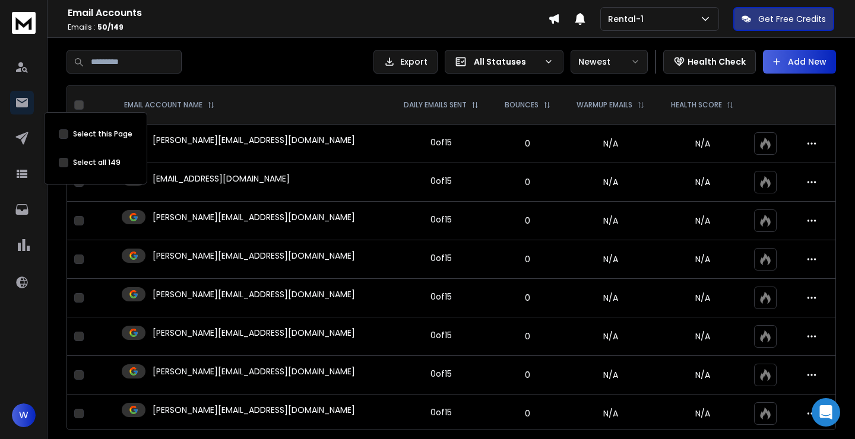
click at [84, 100] on div at bounding box center [94, 105] width 40 height 10
click at [80, 110] on th at bounding box center [91, 105] width 48 height 39
click at [80, 106] on button "Select this Page" at bounding box center [79, 105] width 10 height 10
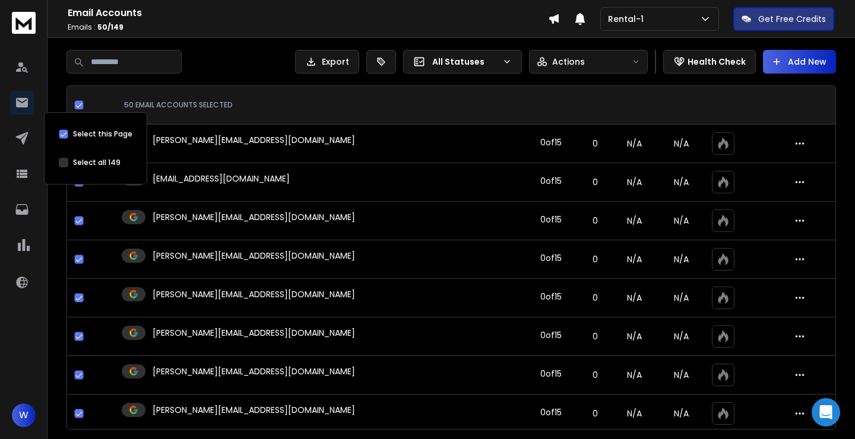
click at [89, 164] on label "Select all 149" at bounding box center [97, 163] width 48 height 10
click at [60, 158] on button "Select this Page" at bounding box center [64, 163] width 10 height 10
click at [79, 103] on button "Select this Page" at bounding box center [79, 105] width 10 height 10
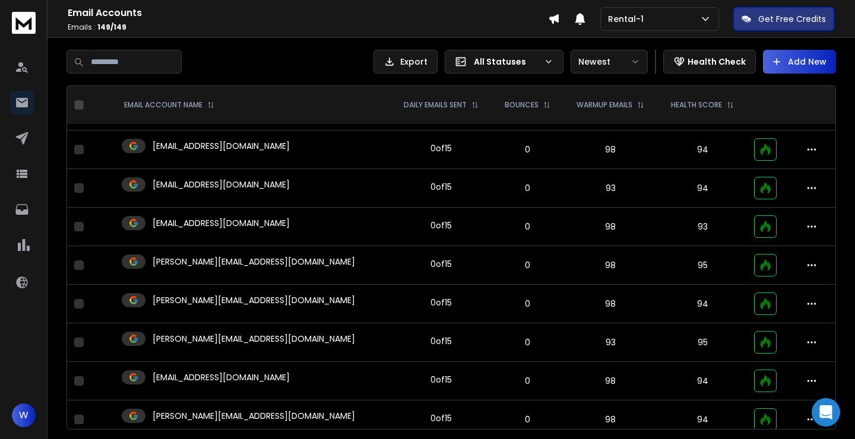
scroll to position [5456, 0]
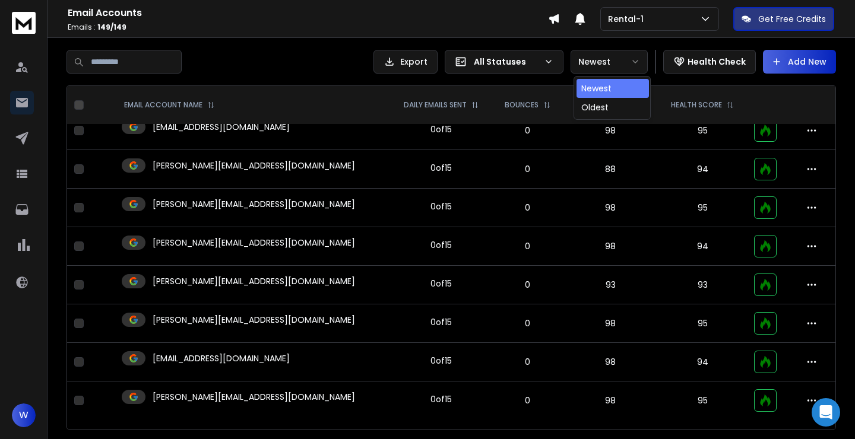
click at [610, 60] on button "Newest" at bounding box center [609, 62] width 77 height 24
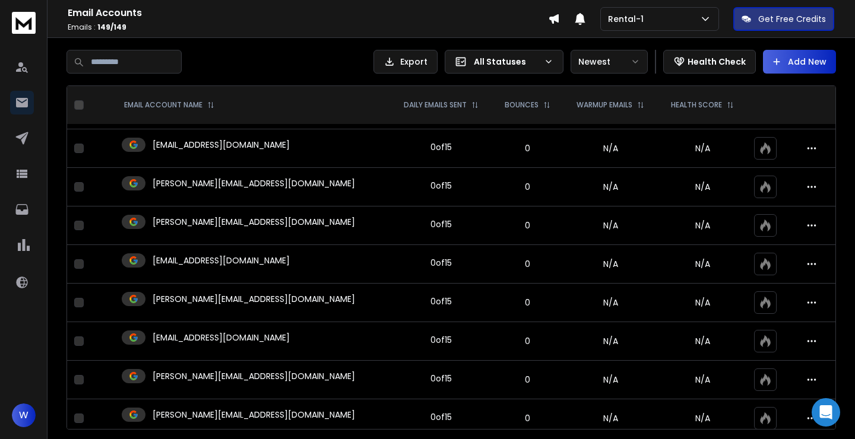
scroll to position [0, 0]
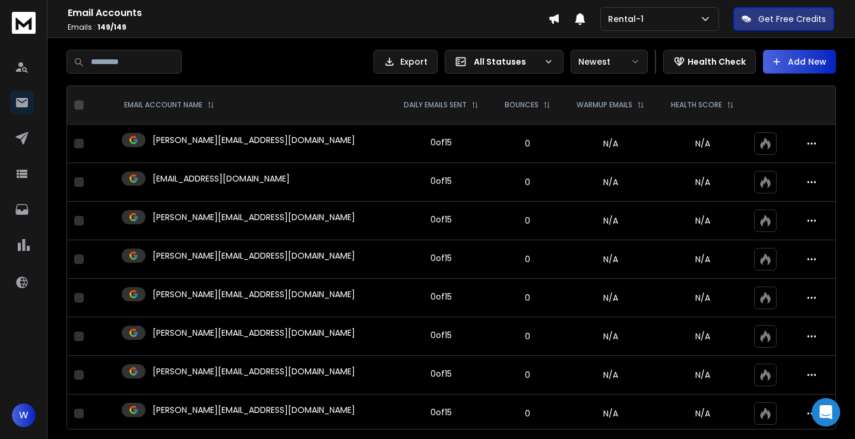
click at [799, 55] on button "Add New" at bounding box center [799, 62] width 73 height 24
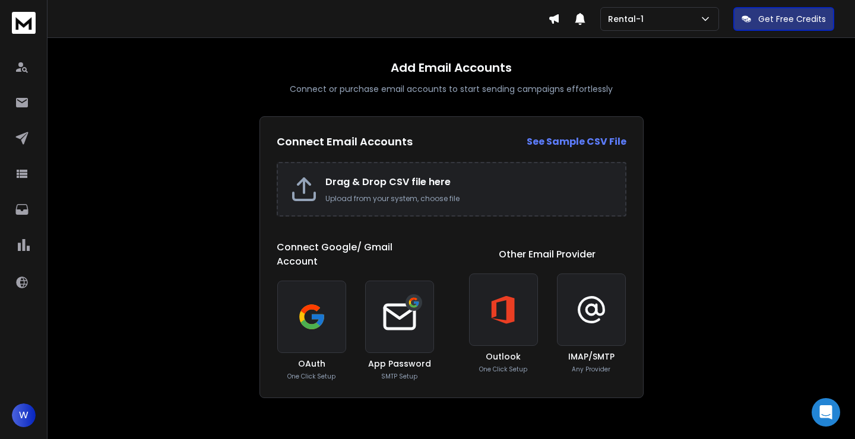
click at [303, 305] on icon at bounding box center [311, 317] width 25 height 25
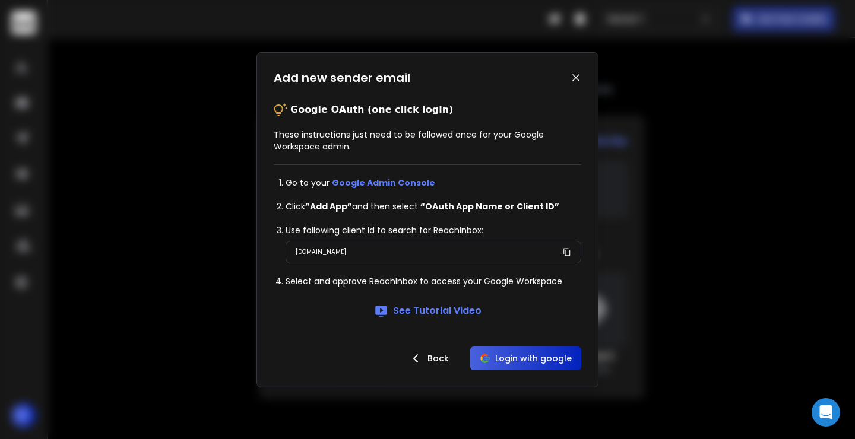
click at [497, 356] on button "Login with google" at bounding box center [525, 359] width 111 height 24
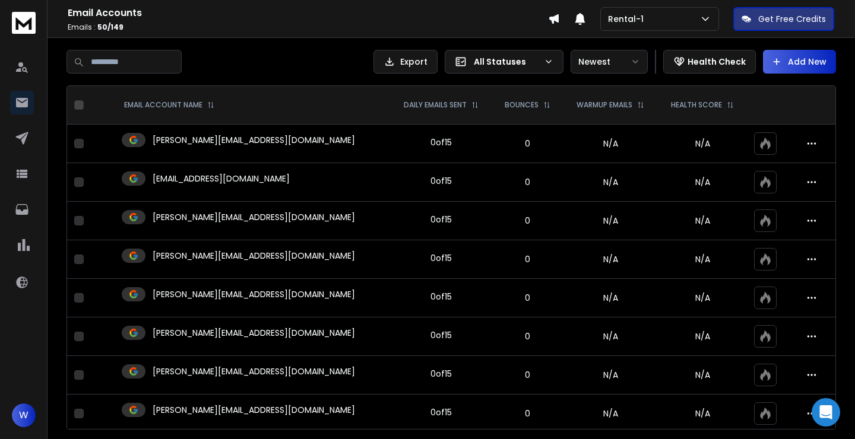
click at [758, 23] on button "Get Free Credits" at bounding box center [783, 19] width 101 height 24
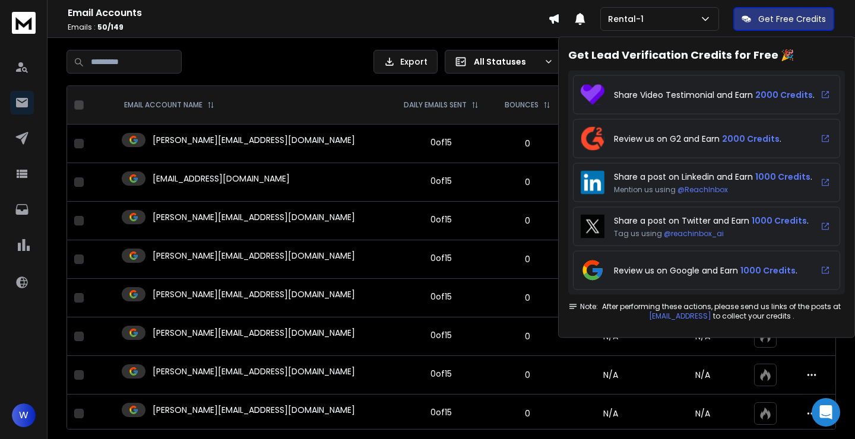
click at [758, 23] on button "Get Free Credits" at bounding box center [783, 19] width 101 height 24
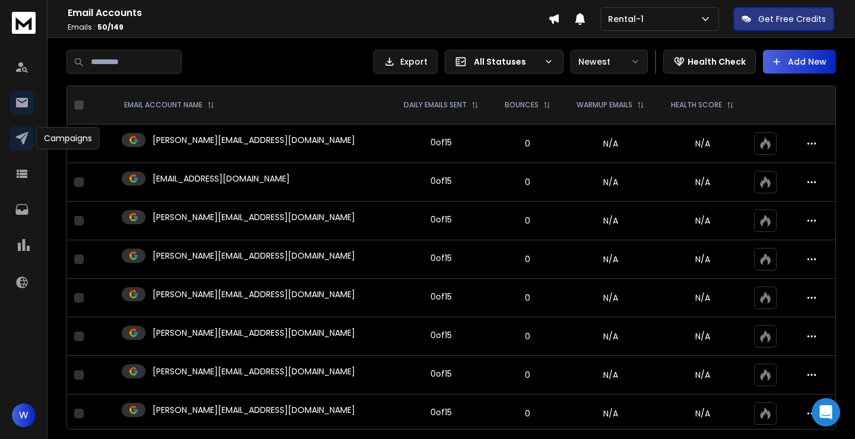
click at [18, 137] on icon at bounding box center [21, 138] width 12 height 12
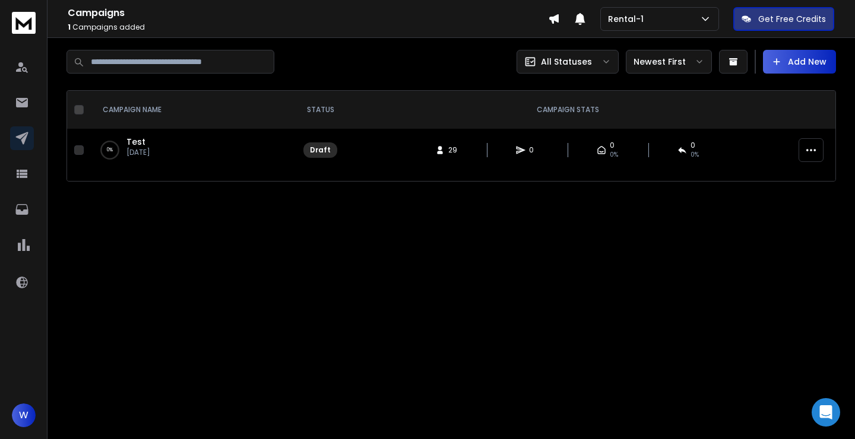
click at [814, 61] on button "Add New" at bounding box center [799, 62] width 73 height 24
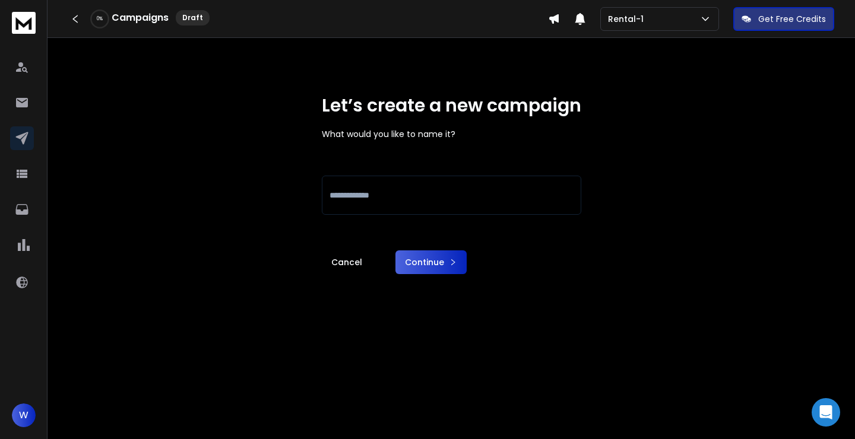
click at [390, 194] on input at bounding box center [452, 195] width 260 height 39
click at [461, 151] on div "Let’s create a new campaign What would you like to name it? Cancel Continue" at bounding box center [452, 184] width 260 height 179
click at [25, 69] on icon at bounding box center [22, 70] width 12 height 6
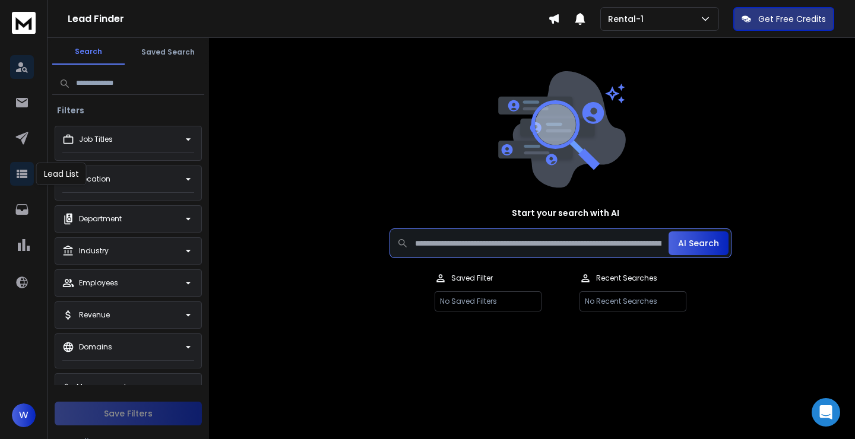
click at [22, 172] on icon at bounding box center [22, 174] width 14 height 14
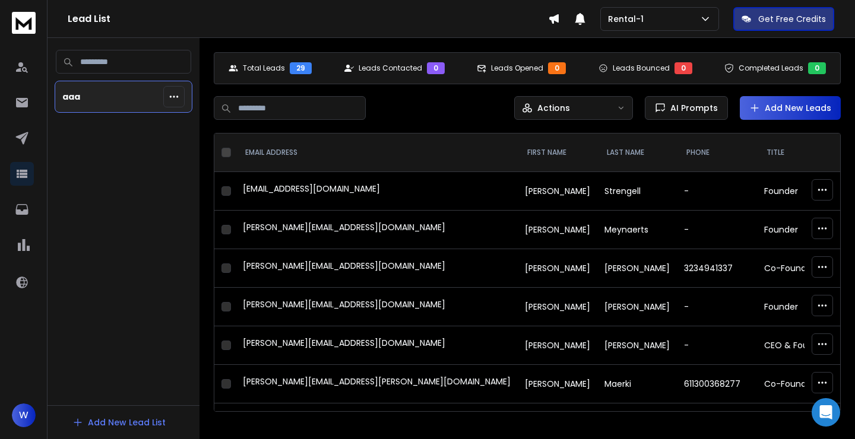
click at [176, 99] on icon "button" at bounding box center [174, 96] width 11 height 11
click at [158, 143] on p "Delete Lead List" at bounding box center [145, 141] width 65 height 12
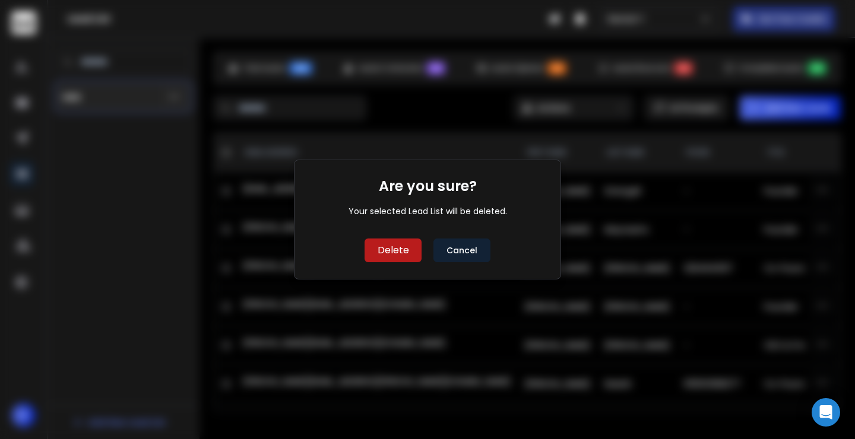
click at [387, 248] on button "Delete" at bounding box center [393, 251] width 57 height 24
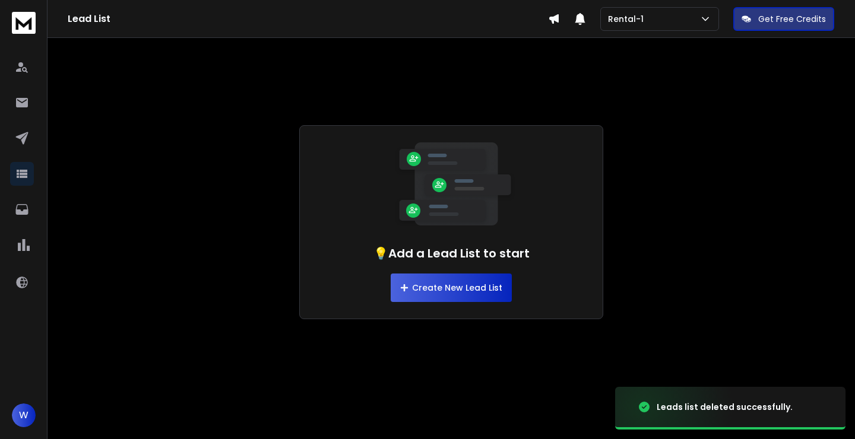
click at [454, 281] on button "Create New Lead List" at bounding box center [451, 288] width 121 height 29
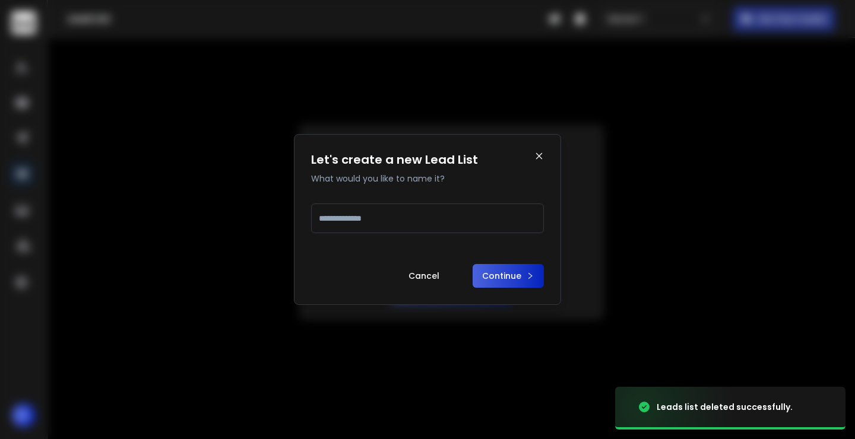
click at [420, 229] on input at bounding box center [427, 219] width 233 height 30
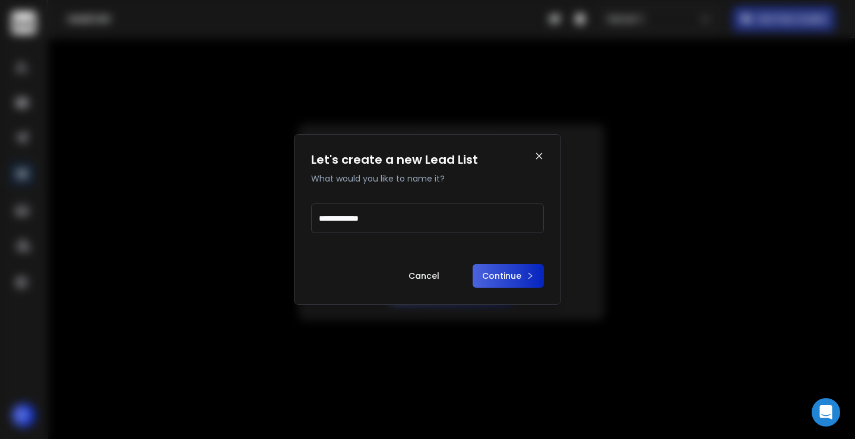
type input "**********"
click at [520, 270] on button "Continue" at bounding box center [508, 276] width 71 height 24
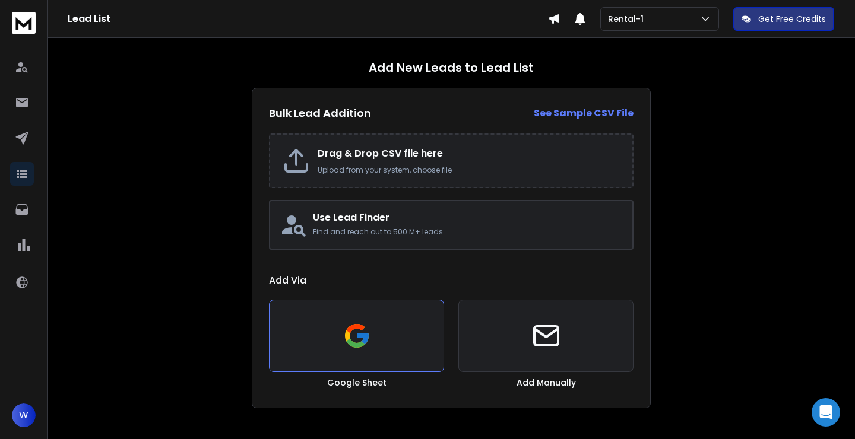
click at [422, 329] on div at bounding box center [356, 336] width 175 height 72
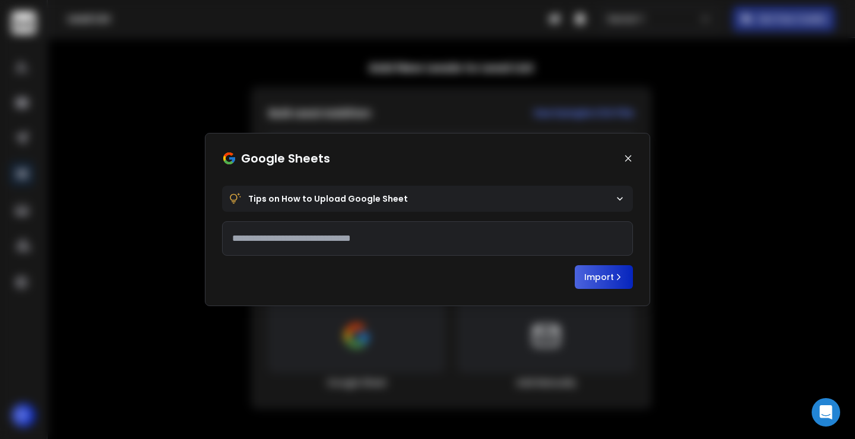
click at [441, 245] on input at bounding box center [427, 239] width 411 height 34
click at [618, 157] on div "Google Sheets" at bounding box center [427, 158] width 411 height 17
click at [629, 157] on icon at bounding box center [628, 159] width 7 height 7
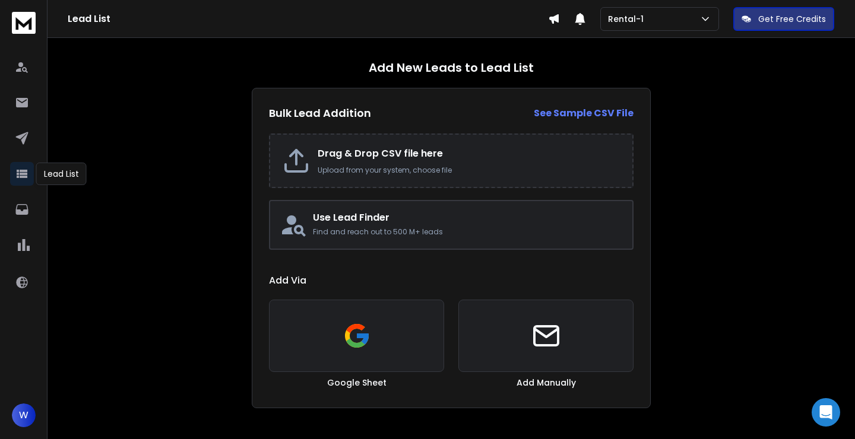
click at [29, 172] on link at bounding box center [22, 174] width 24 height 24
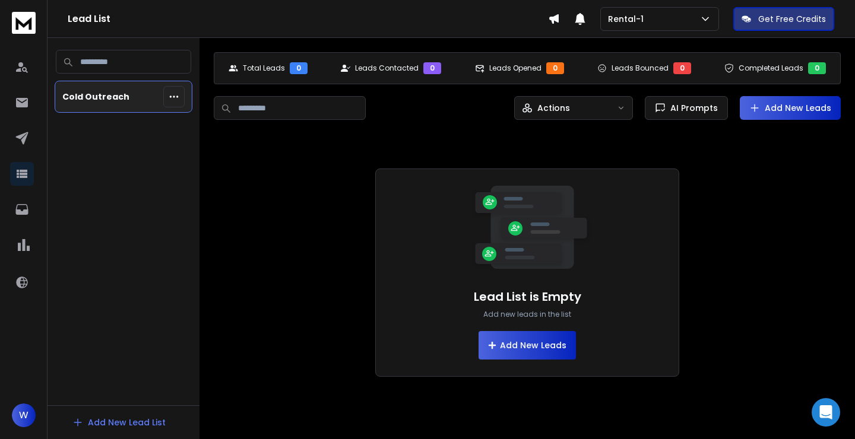
click at [104, 421] on button "Add New Lead List" at bounding box center [119, 423] width 112 height 24
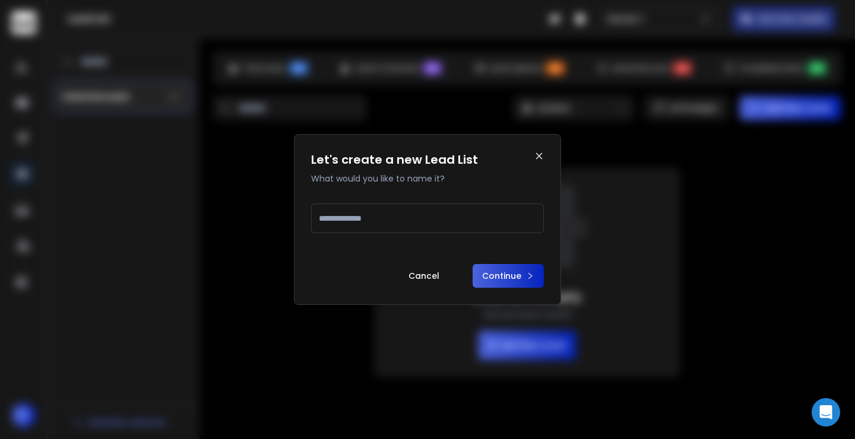
click at [384, 222] on input at bounding box center [427, 219] width 233 height 30
type input "*****"
click at [501, 281] on button "Continue" at bounding box center [508, 276] width 71 height 24
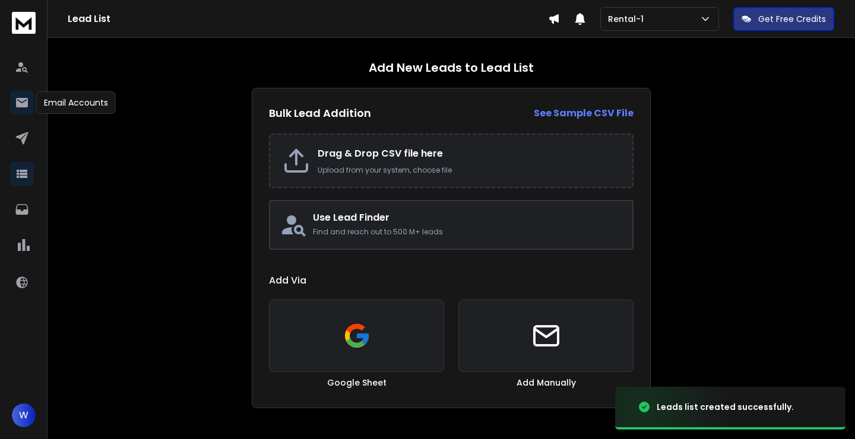
click at [21, 105] on icon at bounding box center [22, 103] width 12 height 10
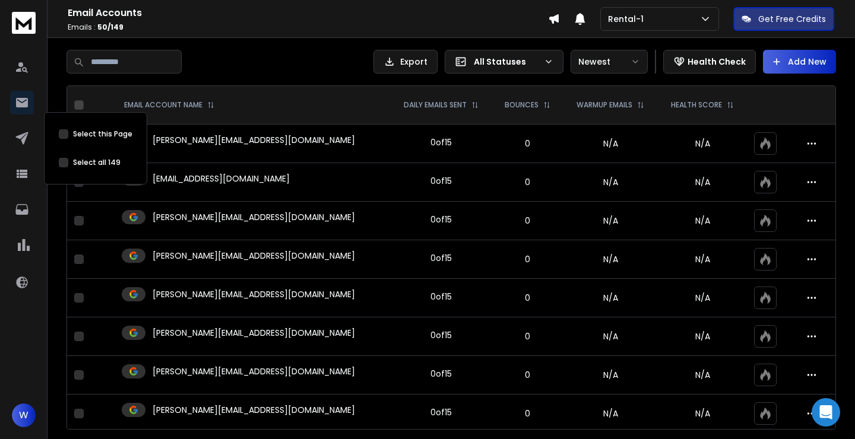
click at [78, 104] on button "Select this Page" at bounding box center [79, 105] width 10 height 10
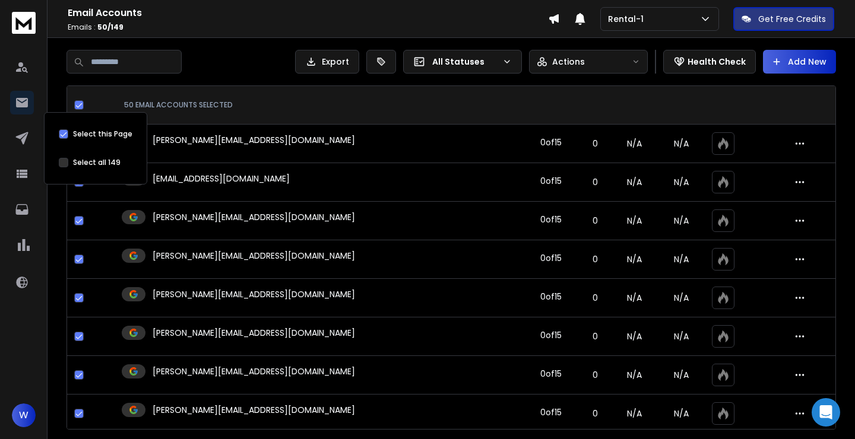
click at [59, 163] on button "Select this Page" at bounding box center [64, 163] width 10 height 10
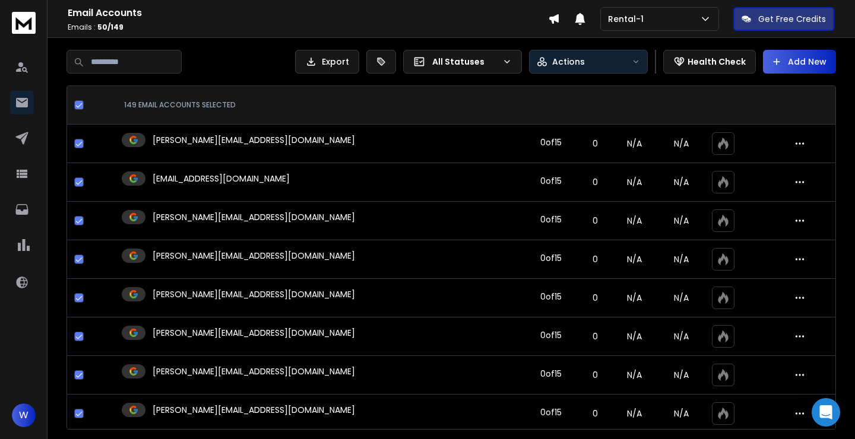
click at [624, 60] on div "Actions" at bounding box center [582, 62] width 90 height 12
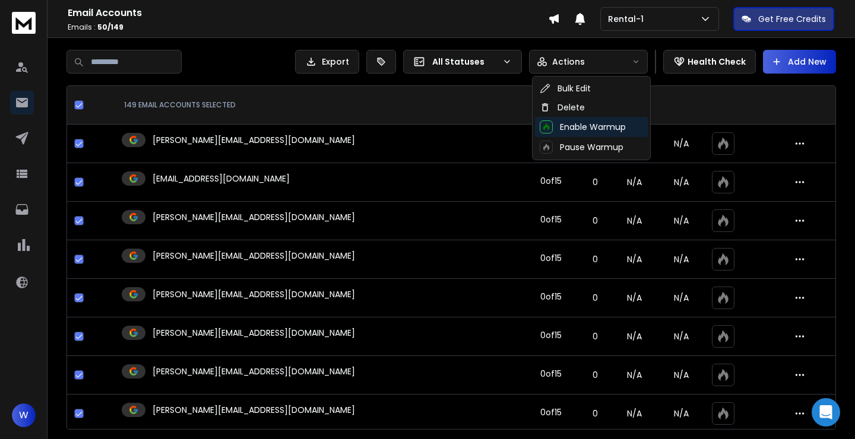
click at [615, 125] on div "Enable Warmup" at bounding box center [583, 127] width 86 height 13
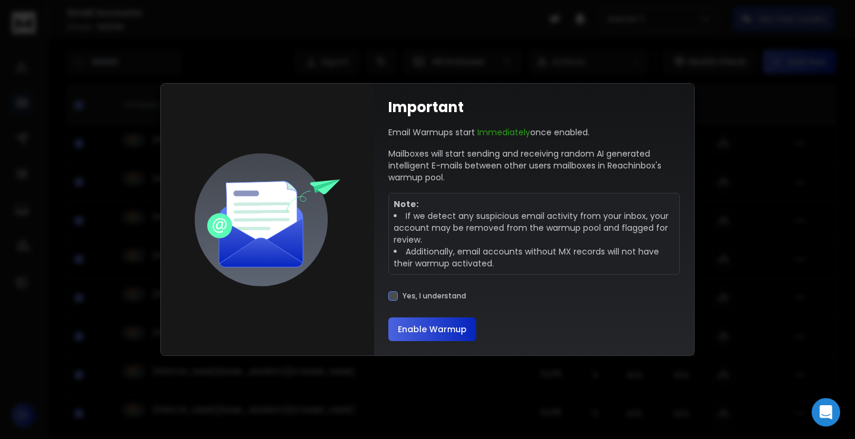
click at [394, 299] on button "Yes, I understand" at bounding box center [393, 297] width 10 height 10
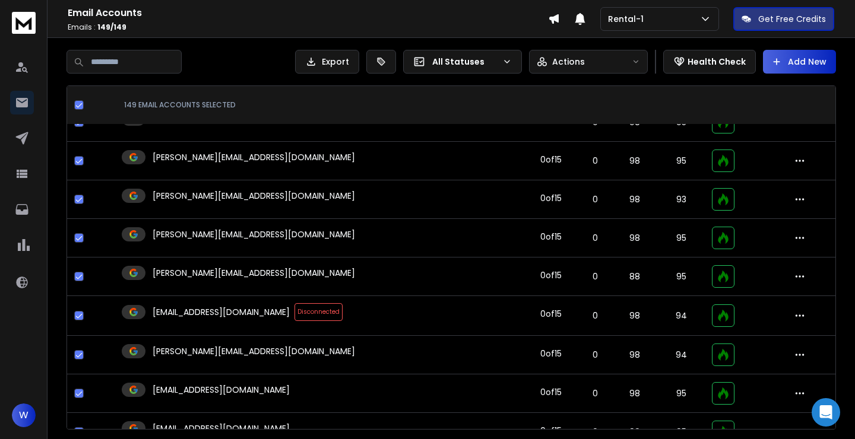
scroll to position [4166, 0]
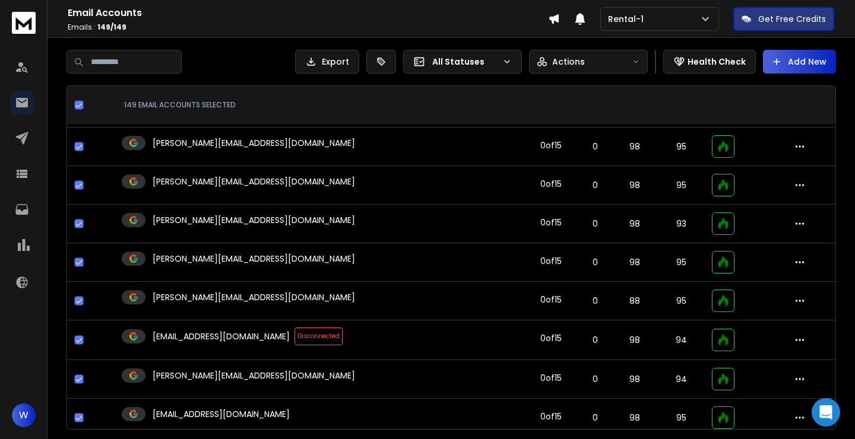
click at [310, 343] on span "Disconnected" at bounding box center [319, 337] width 48 height 18
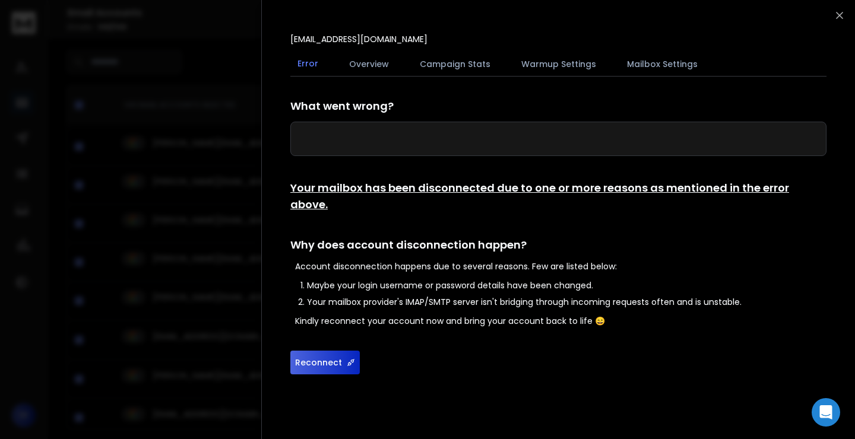
click at [328, 351] on button "Reconnect" at bounding box center [324, 363] width 69 height 24
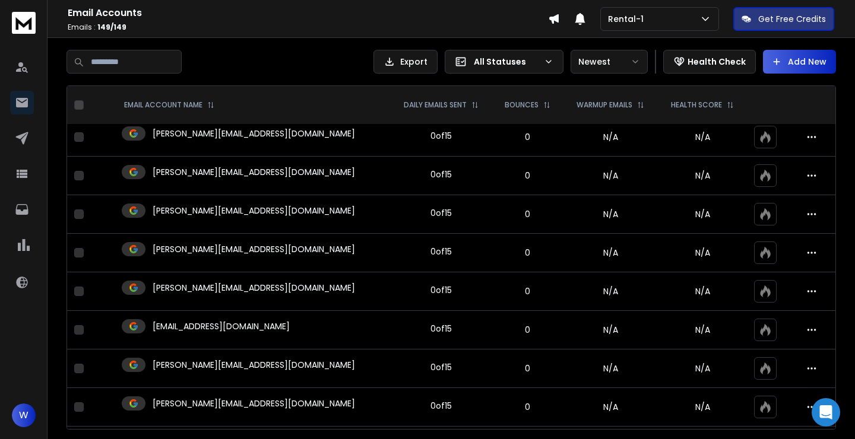
scroll to position [3284, 0]
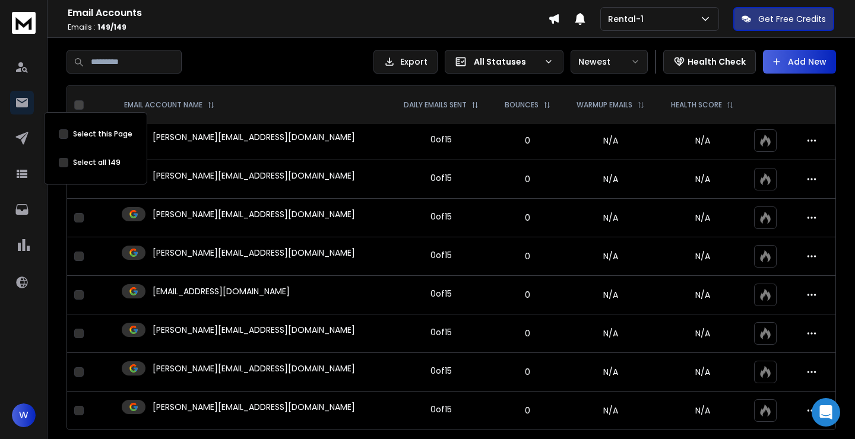
click at [81, 106] on button "Select this Page" at bounding box center [79, 105] width 10 height 10
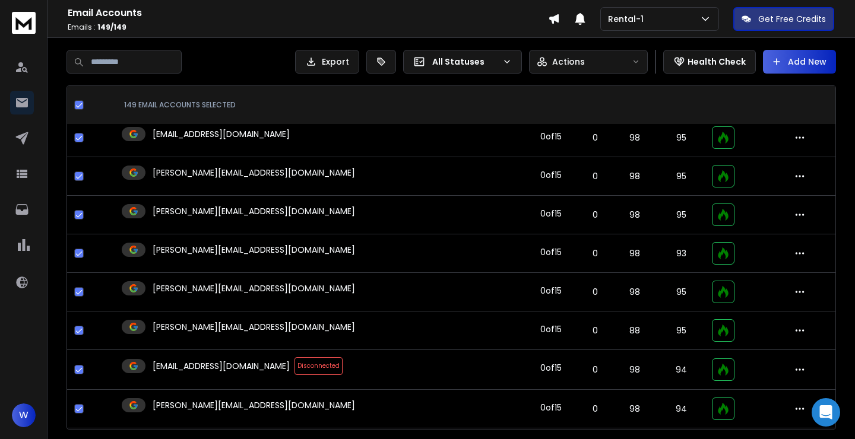
scroll to position [4137, 0]
click at [487, 59] on p "All Statuses" at bounding box center [464, 62] width 65 height 12
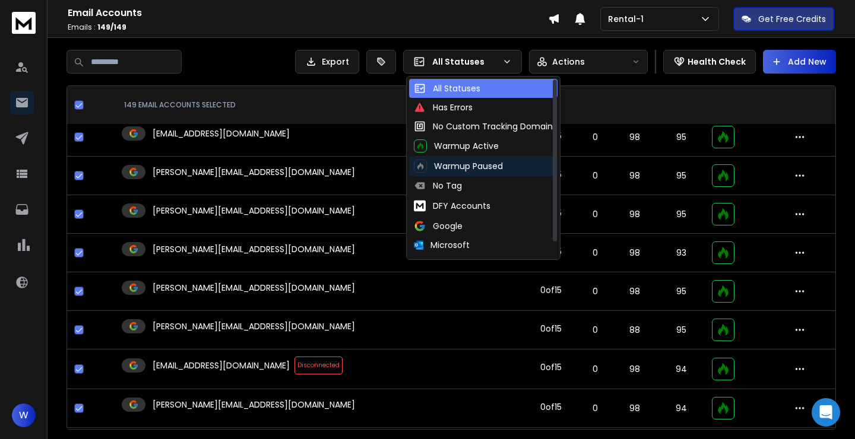
click at [481, 163] on div "Warmup Paused" at bounding box center [458, 166] width 89 height 13
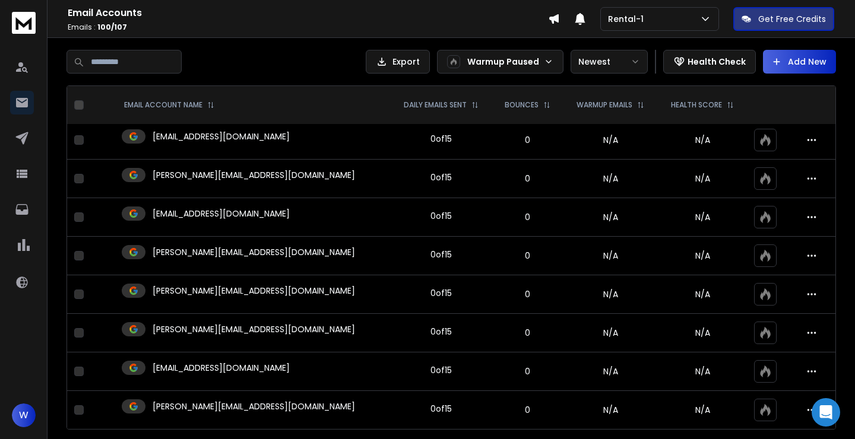
scroll to position [1852, 0]
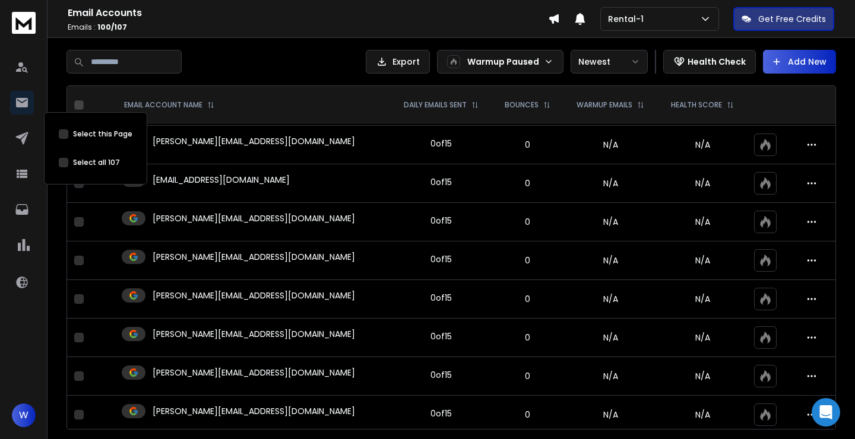
click at [80, 107] on button "Select this Page" at bounding box center [79, 105] width 10 height 10
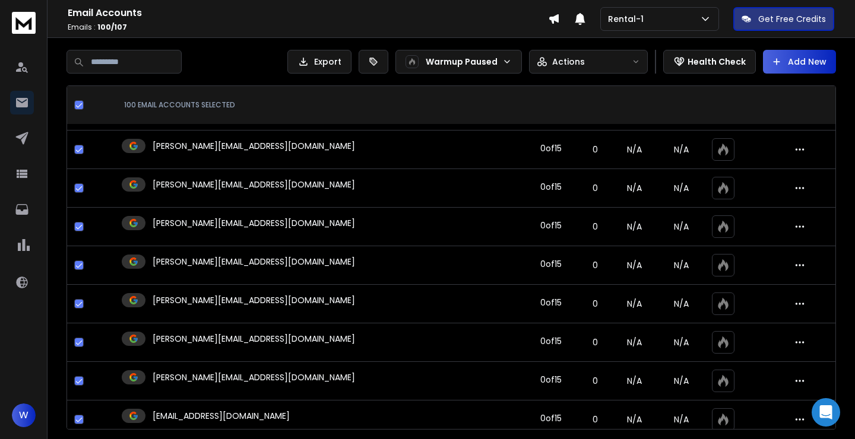
scroll to position [0, 0]
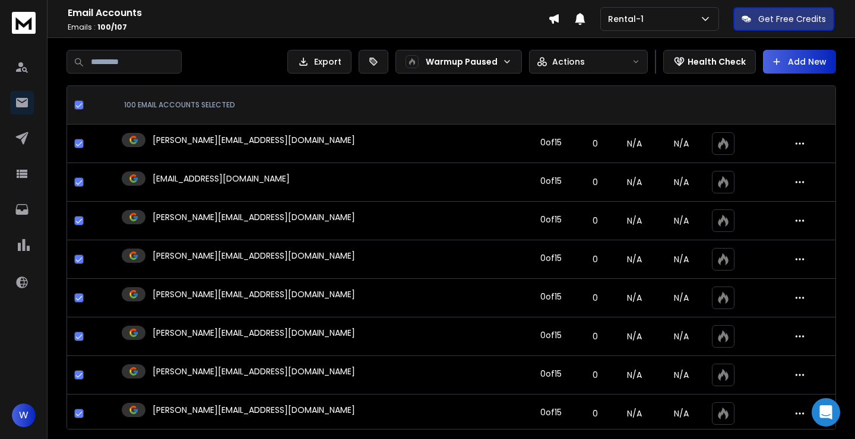
click at [473, 60] on p "Warmup Paused" at bounding box center [462, 62] width 72 height 12
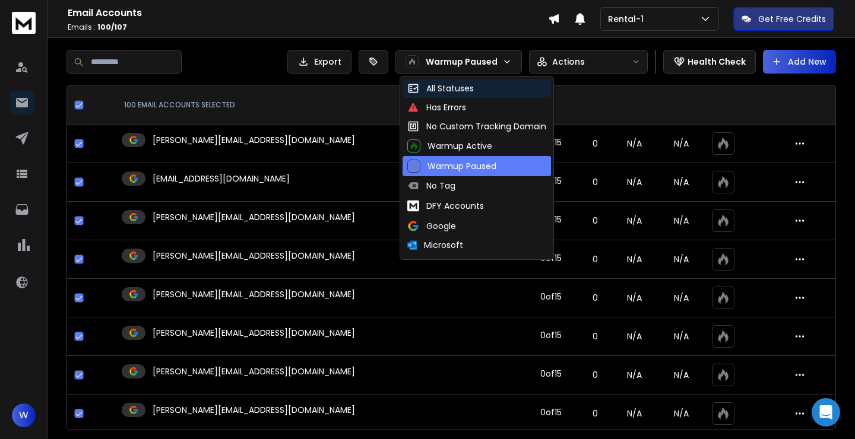
click at [474, 60] on p "Warmup Paused" at bounding box center [462, 62] width 72 height 12
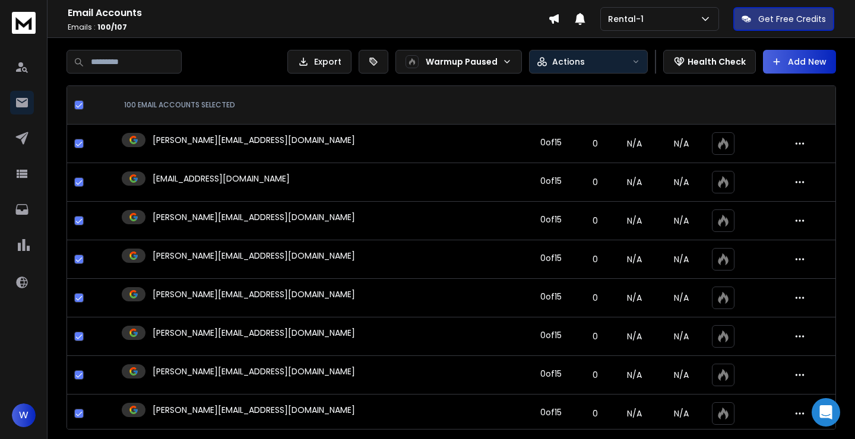
click at [562, 61] on p "Actions" at bounding box center [568, 62] width 33 height 12
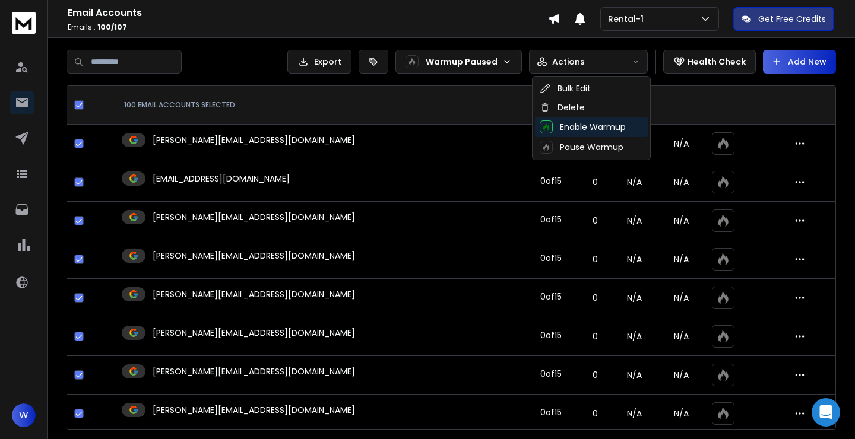
click at [581, 133] on div "Enable Warmup" at bounding box center [583, 127] width 86 height 13
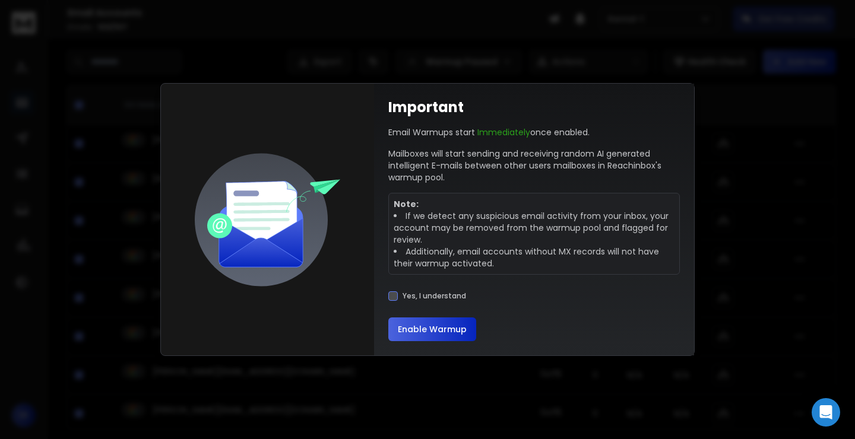
click at [392, 297] on button "Yes, I understand" at bounding box center [393, 297] width 10 height 10
click at [424, 322] on button "Enable Warmup" at bounding box center [432, 330] width 88 height 24
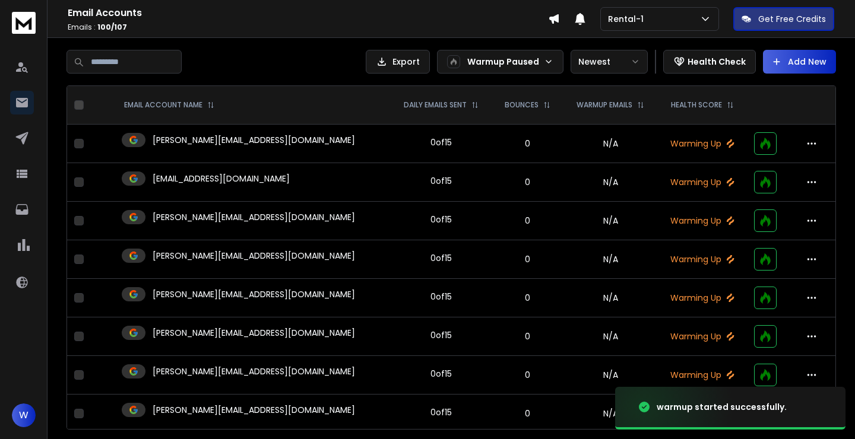
click at [553, 60] on icon at bounding box center [549, 62] width 10 height 10
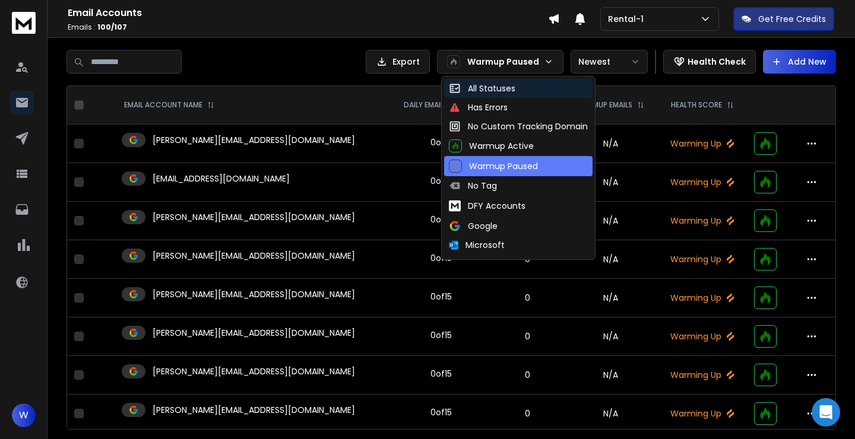
click at [552, 65] on icon at bounding box center [549, 62] width 10 height 10
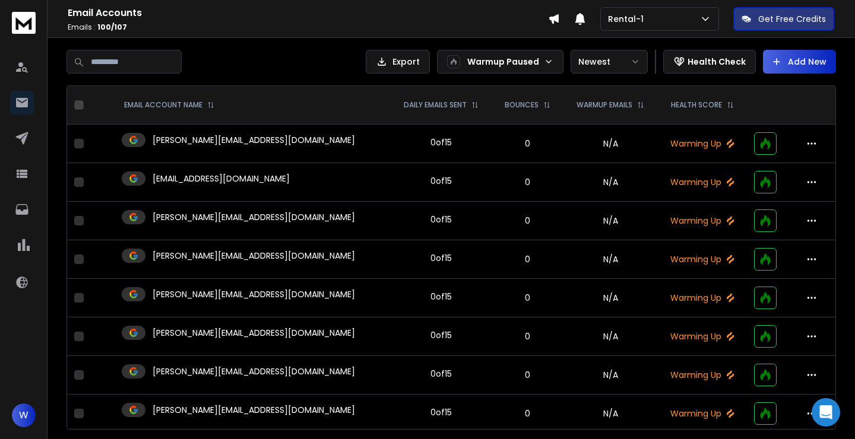
click at [552, 65] on icon at bounding box center [549, 62] width 10 height 10
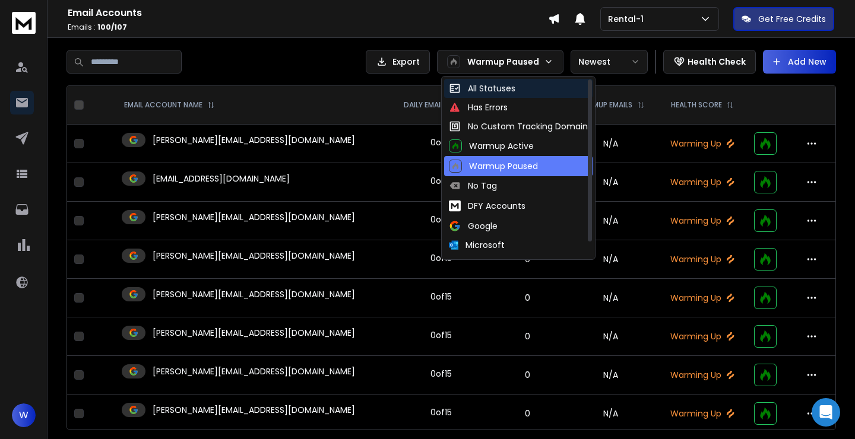
click at [548, 57] on icon at bounding box center [549, 62] width 10 height 10
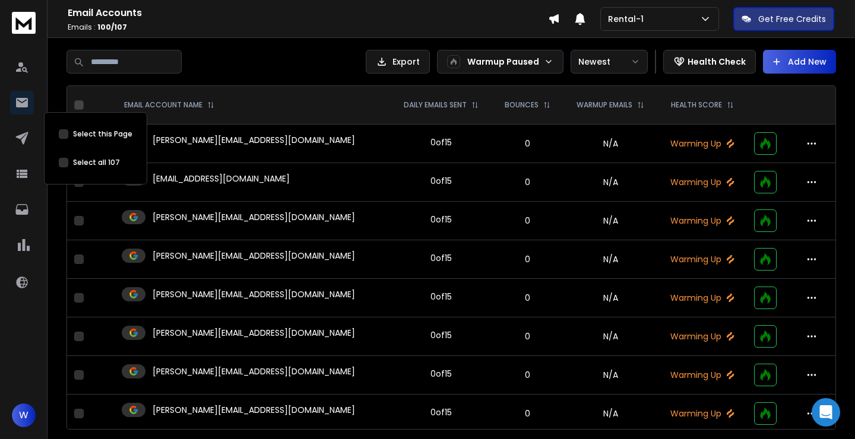
click at [80, 105] on button "Select this Page" at bounding box center [79, 105] width 10 height 10
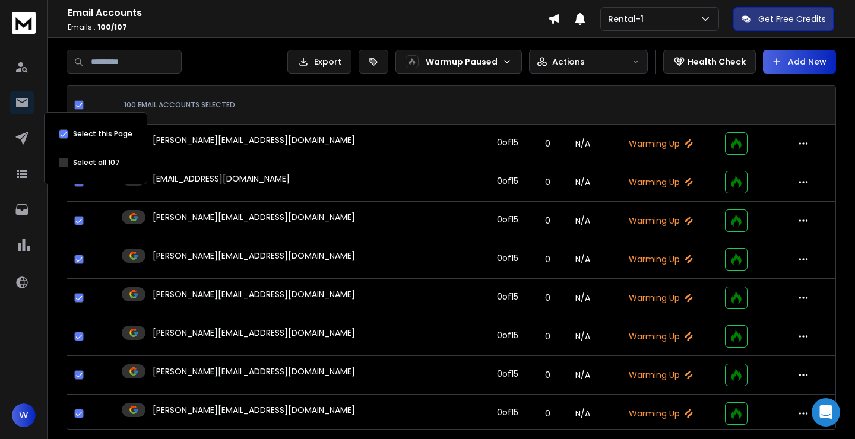
click at [63, 162] on button "Select this Page" at bounding box center [64, 163] width 10 height 10
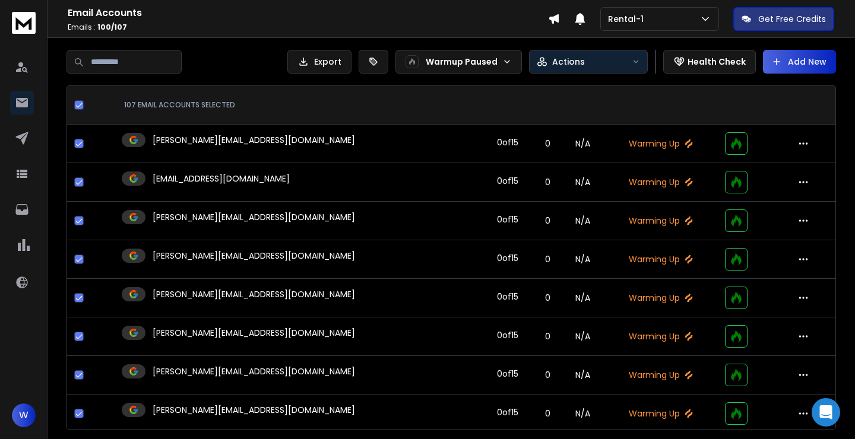
click at [599, 63] on div "Actions" at bounding box center [582, 62] width 90 height 12
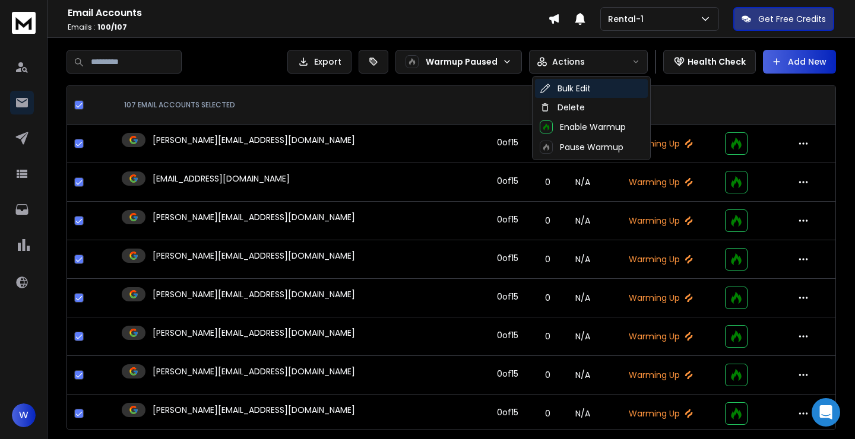
click at [598, 88] on div "Bulk Edit" at bounding box center [591, 88] width 113 height 19
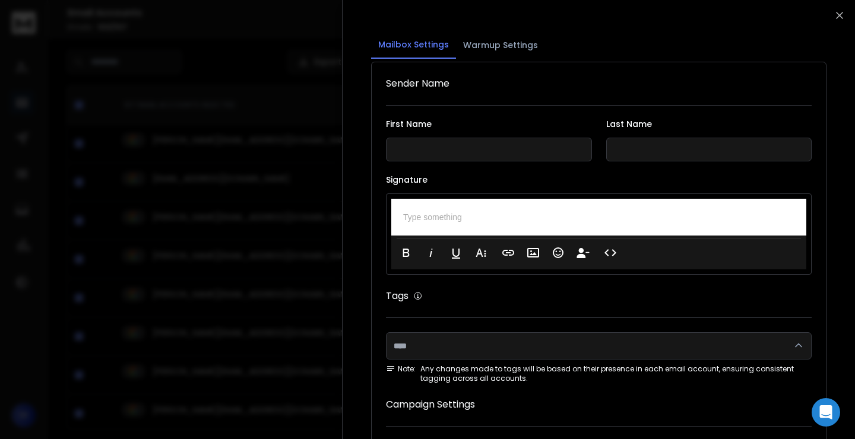
click at [494, 50] on button "Warmup Settings" at bounding box center [500, 45] width 89 height 26
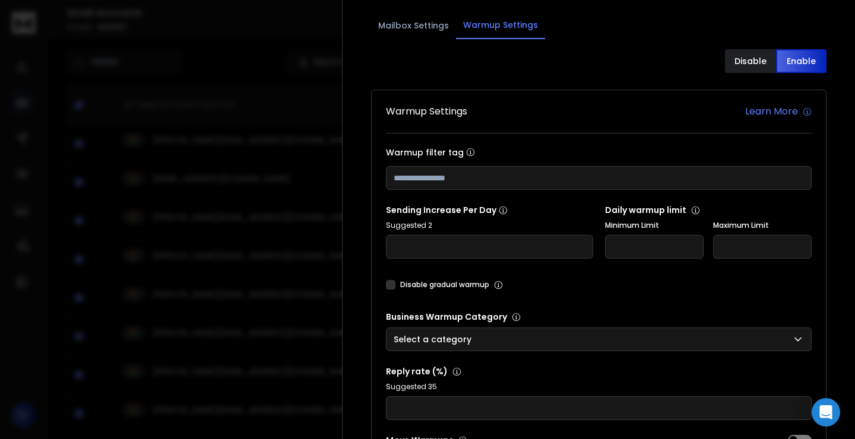
scroll to position [22, 0]
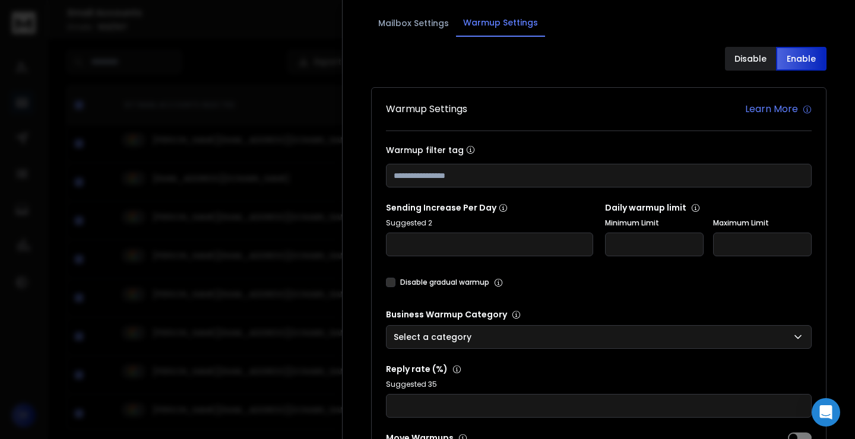
click at [518, 247] on input "number" at bounding box center [489, 245] width 207 height 24
click at [653, 243] on input "number" at bounding box center [654, 245] width 99 height 24
click at [752, 246] on input "number" at bounding box center [762, 245] width 99 height 24
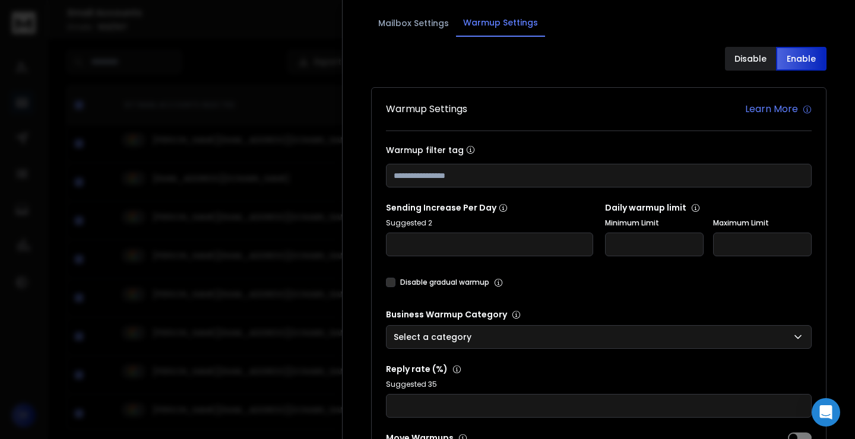
type input "**"
click at [643, 245] on input "number" at bounding box center [654, 245] width 99 height 24
type input "**"
click at [548, 246] on input "number" at bounding box center [489, 245] width 207 height 24
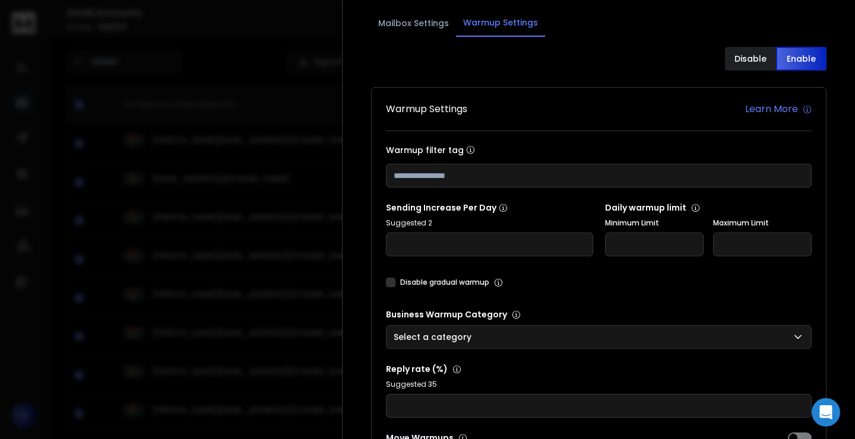
click at [548, 246] on input "number" at bounding box center [489, 245] width 207 height 24
type input "*"
click at [394, 280] on button "Disable gradual warmup" at bounding box center [391, 283] width 10 height 10
click at [628, 252] on input "**" at bounding box center [654, 245] width 99 height 24
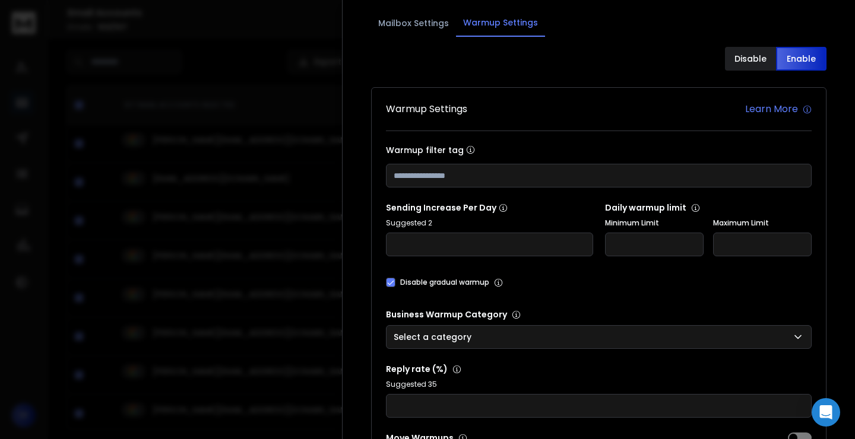
click at [628, 252] on input "**" at bounding box center [654, 245] width 99 height 24
type input "**"
click at [684, 279] on div "Disable gradual warmup" at bounding box center [599, 283] width 426 height 24
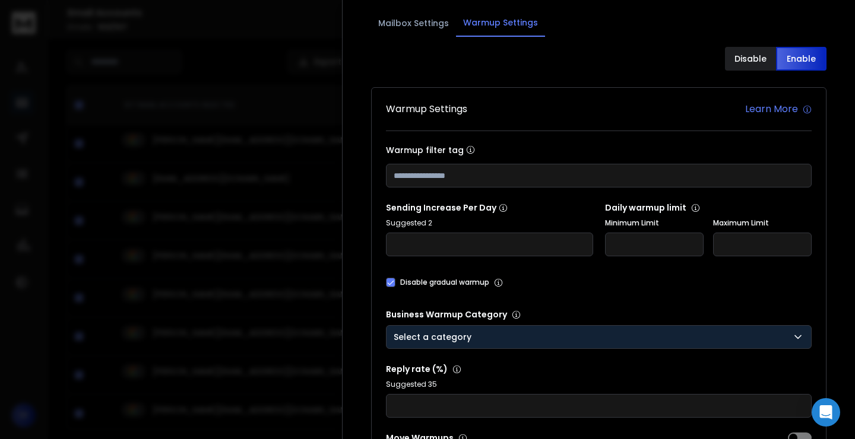
click at [584, 337] on div "Select a category" at bounding box center [599, 337] width 410 height 12
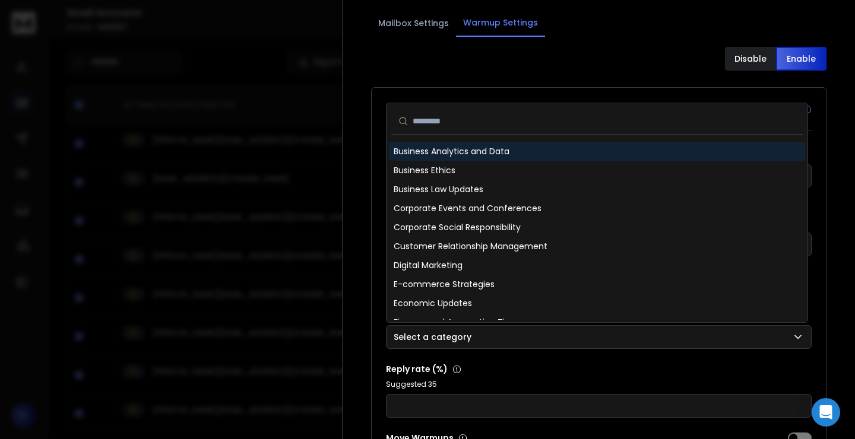
click at [584, 337] on div at bounding box center [427, 219] width 855 height 439
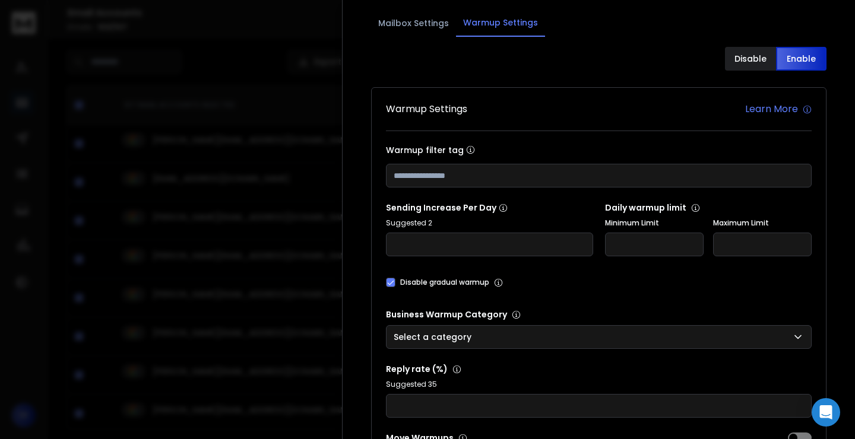
scroll to position [185, 0]
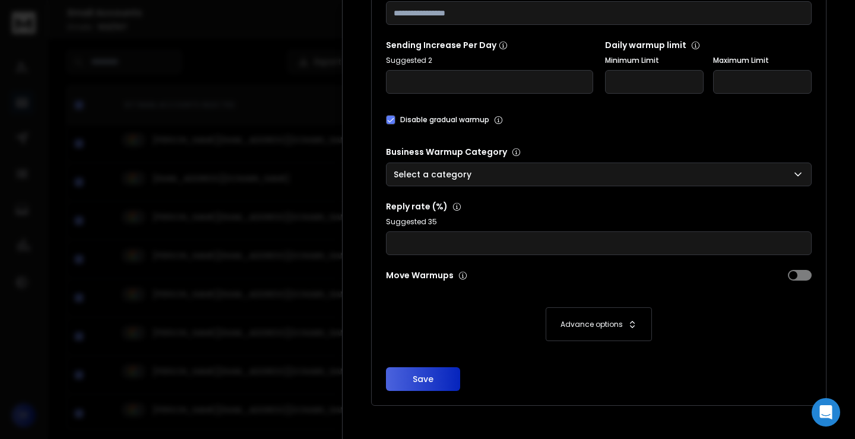
click at [443, 385] on button "Save" at bounding box center [423, 380] width 74 height 24
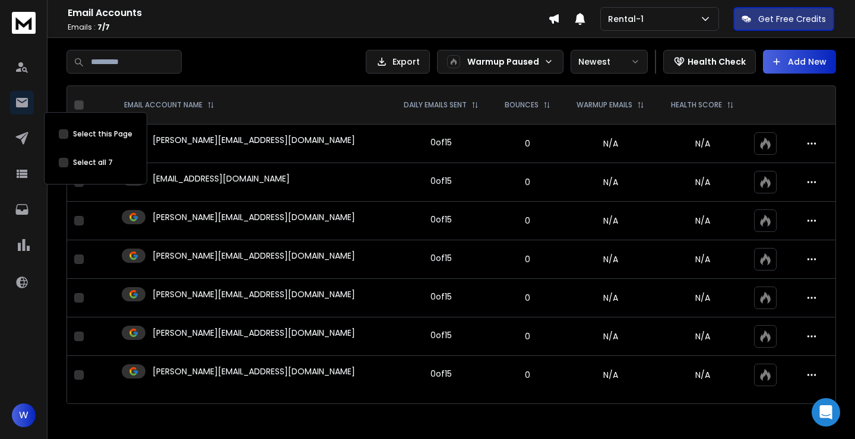
click at [80, 104] on button "Select this Page" at bounding box center [79, 105] width 10 height 10
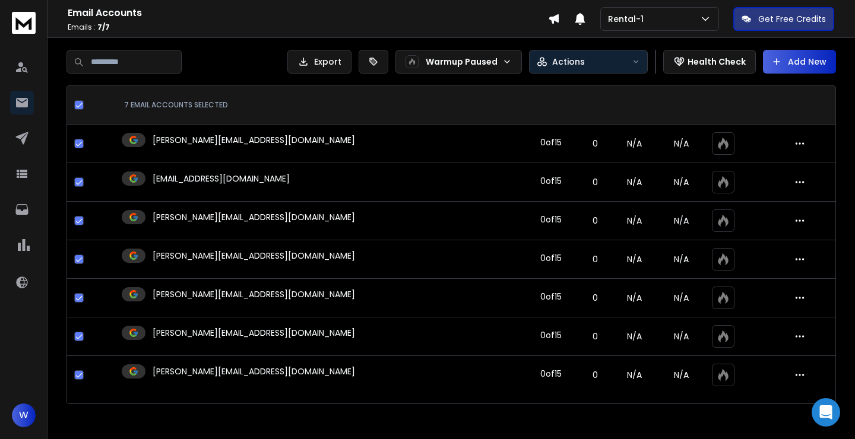
click at [558, 59] on p "Actions" at bounding box center [568, 62] width 33 height 12
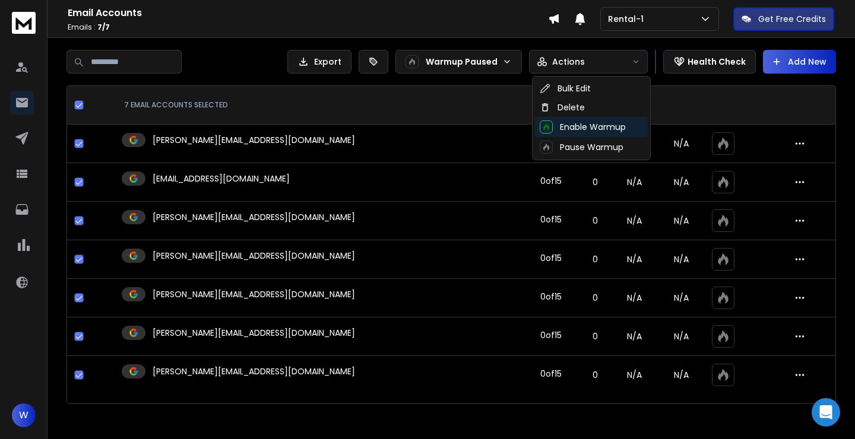
click at [584, 132] on div "Enable Warmup" at bounding box center [583, 127] width 86 height 13
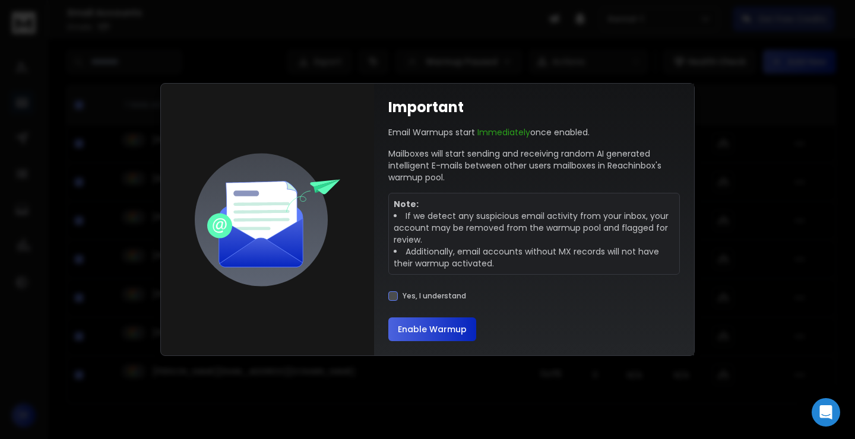
click at [393, 299] on button "Yes, I understand" at bounding box center [393, 297] width 10 height 10
click at [405, 321] on button "Enable Warmup" at bounding box center [432, 330] width 88 height 24
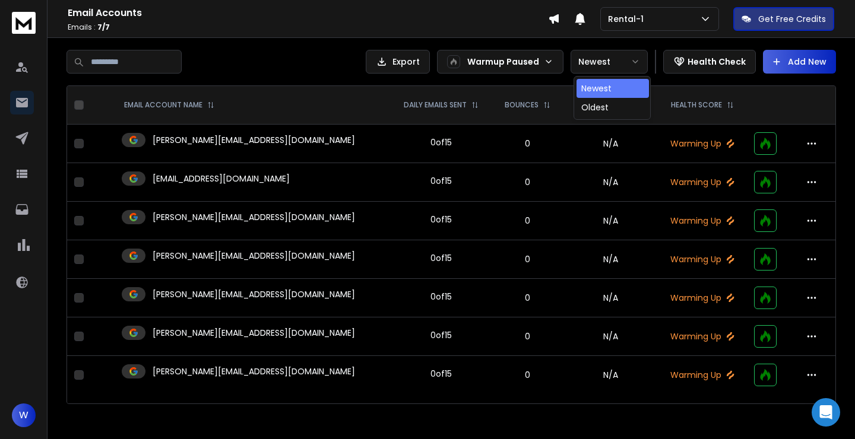
click at [638, 53] on button "Newest" at bounding box center [609, 62] width 77 height 24
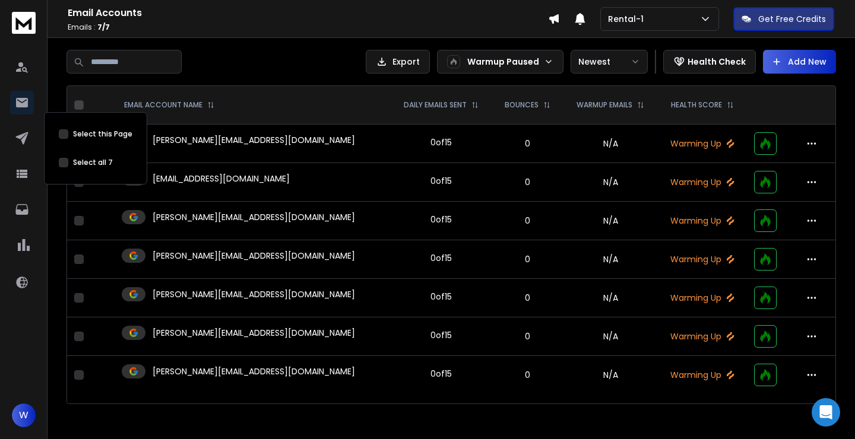
click at [77, 101] on button "Select this Page" at bounding box center [79, 105] width 10 height 10
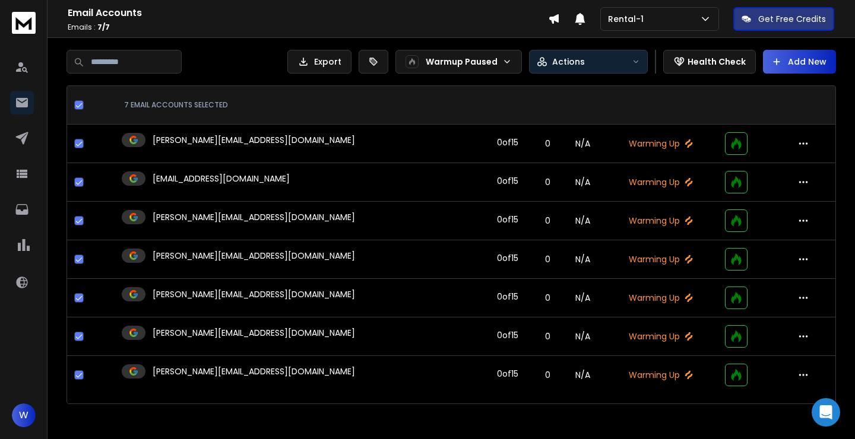
click at [621, 58] on div "Actions" at bounding box center [582, 62] width 90 height 12
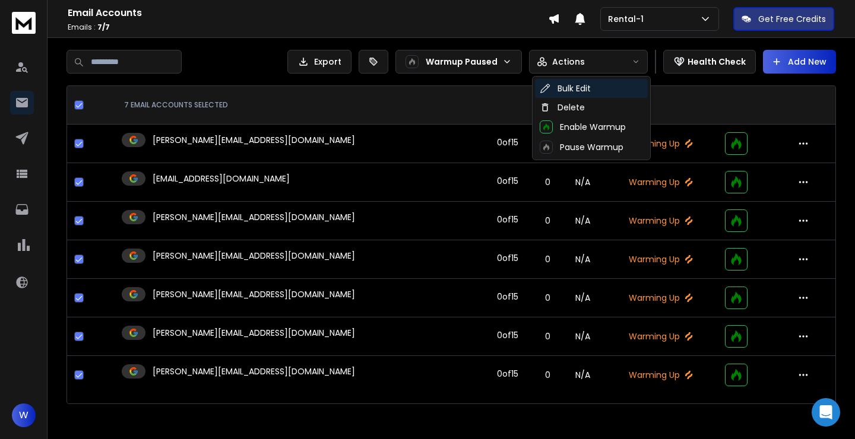
click at [617, 91] on div "Bulk Edit" at bounding box center [591, 88] width 113 height 19
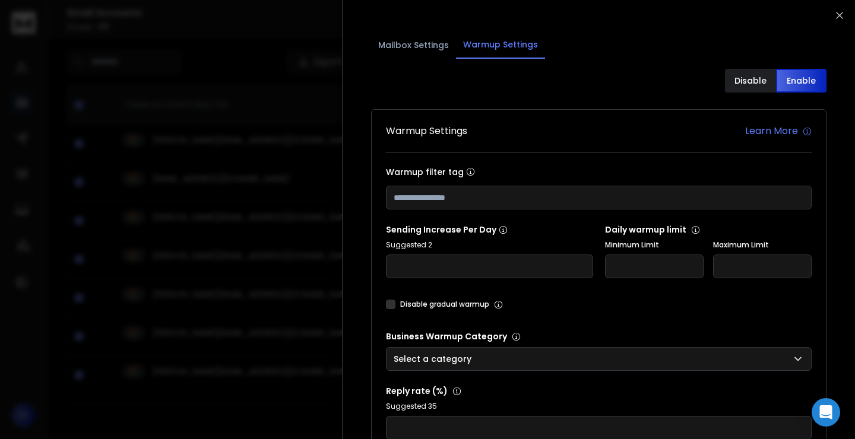
click at [505, 43] on button "Warmup Settings" at bounding box center [500, 44] width 89 height 27
click at [425, 306] on label "Disable gradual warmup" at bounding box center [444, 305] width 89 height 10
click at [395, 306] on button "Disable gradual warmup" at bounding box center [391, 305] width 10 height 10
click at [650, 260] on input "number" at bounding box center [654, 267] width 99 height 24
type input "**"
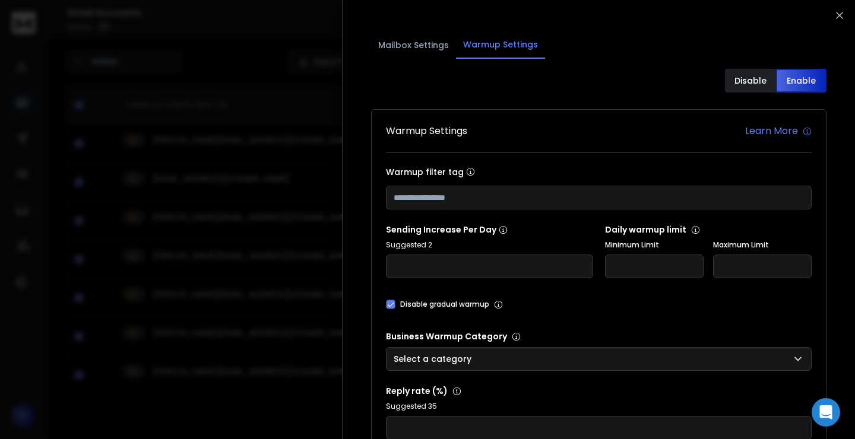
click at [733, 266] on input "number" at bounding box center [762, 267] width 99 height 24
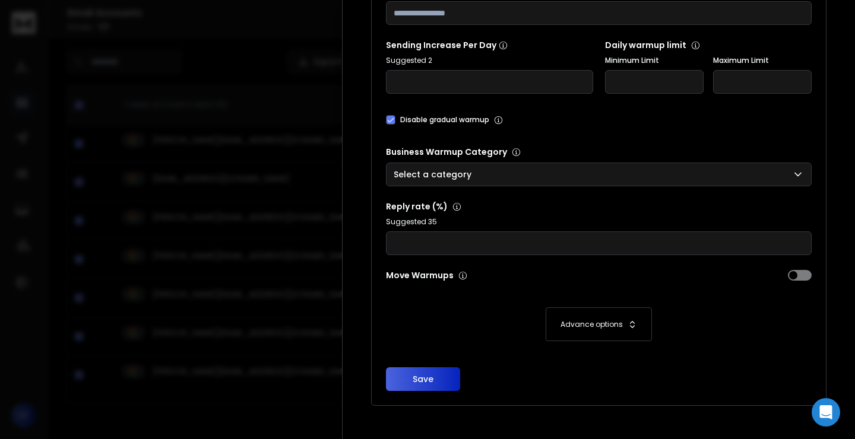
type input "**"
click at [428, 382] on button "Save" at bounding box center [423, 380] width 74 height 24
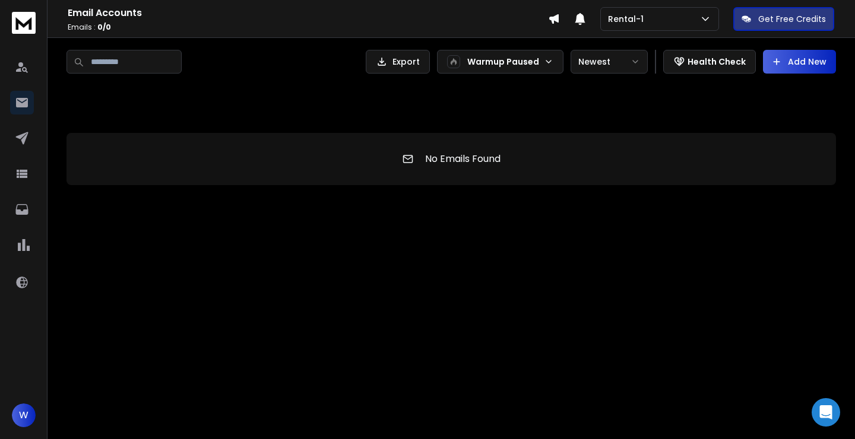
click at [530, 58] on p "Warmup Paused" at bounding box center [503, 62] width 72 height 12
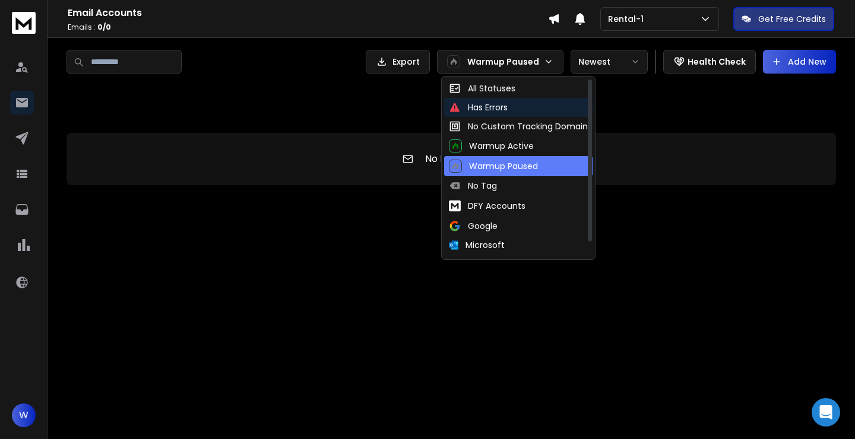
click at [541, 100] on div "Has Errors" at bounding box center [518, 107] width 148 height 19
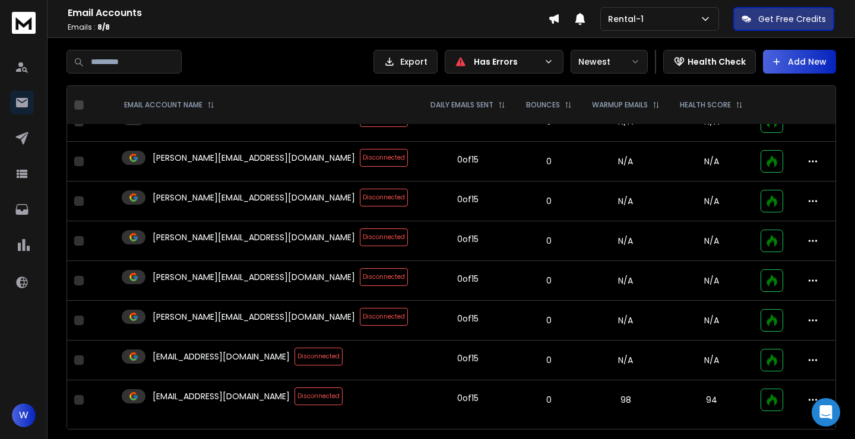
scroll to position [0, 0]
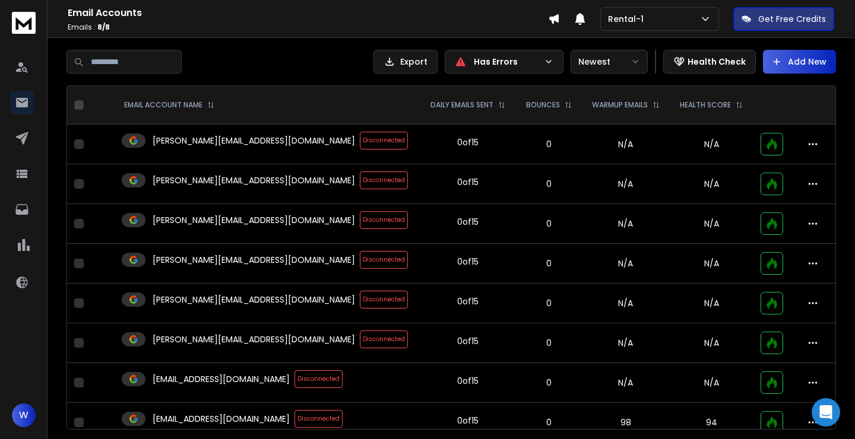
click at [331, 141] on div "laurent@gocoldboxly.com Disconnected" at bounding box center [268, 141] width 292 height 18
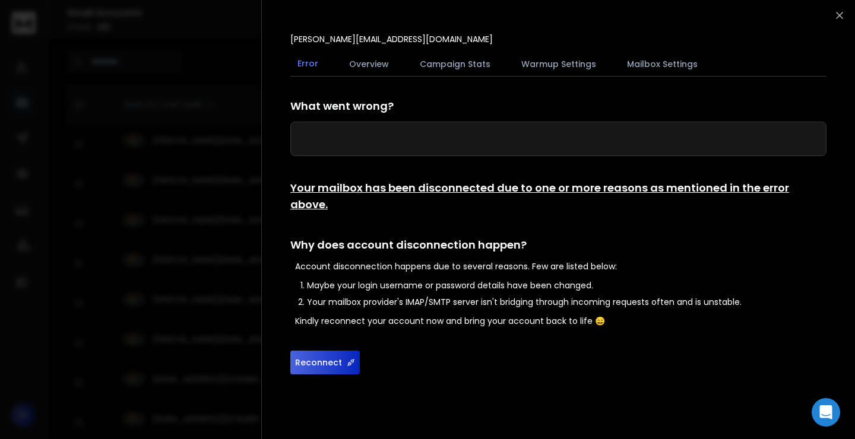
click at [322, 353] on button "Reconnect" at bounding box center [324, 363] width 69 height 24
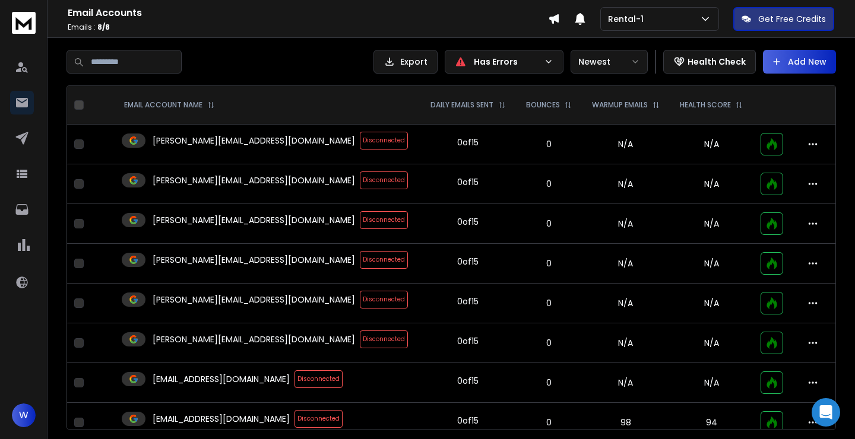
scroll to position [23, 0]
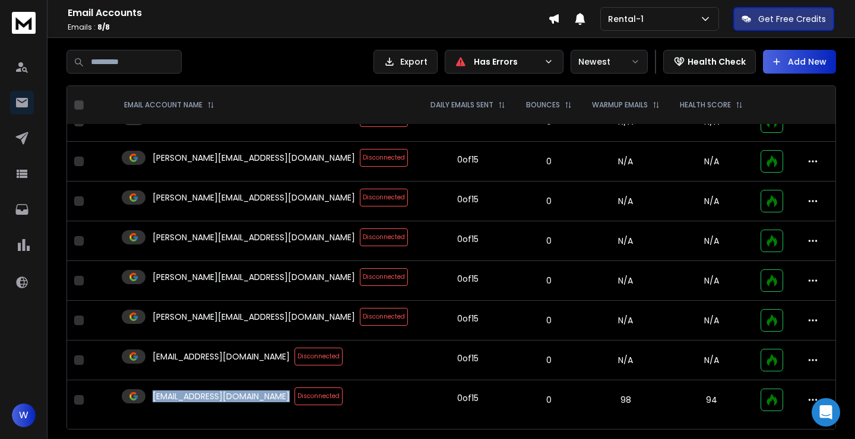
drag, startPoint x: 279, startPoint y: 398, endPoint x: 153, endPoint y: 396, distance: 125.9
click at [153, 396] on div "niklas@flywebaiplatform.com Disconnected" at bounding box center [268, 397] width 292 height 18
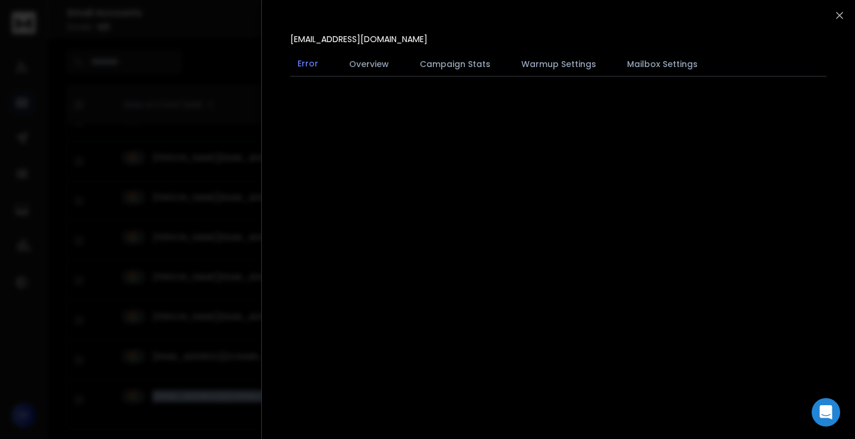
copy p "[EMAIL_ADDRESS][DOMAIN_NAME]"
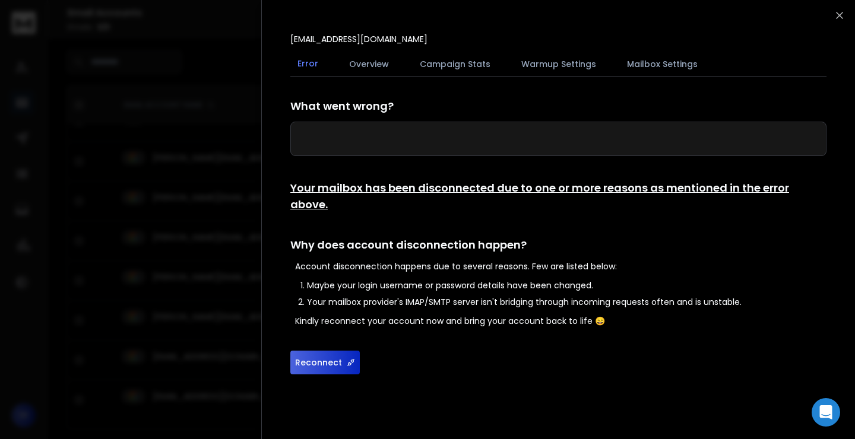
click at [362, 35] on p "[EMAIL_ADDRESS][DOMAIN_NAME]" at bounding box center [358, 39] width 137 height 12
copy p "[EMAIL_ADDRESS][DOMAIN_NAME]"
click at [182, 210] on div at bounding box center [427, 219] width 855 height 439
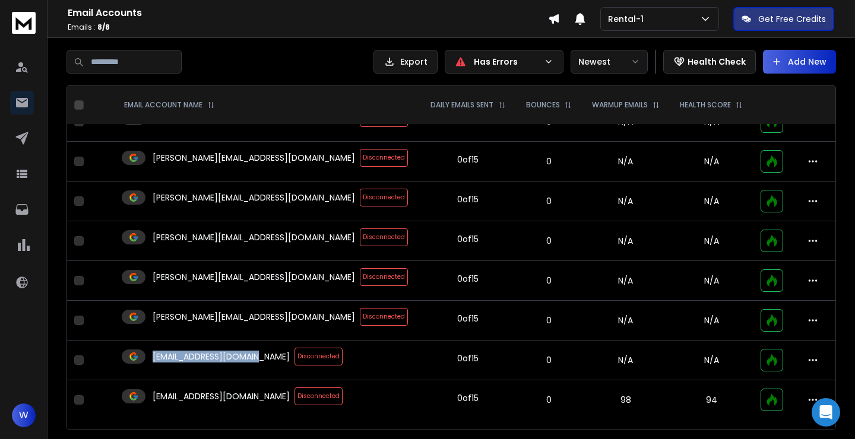
drag, startPoint x: 149, startPoint y: 354, endPoint x: 260, endPoint y: 359, distance: 110.6
click at [260, 359] on div "[EMAIL_ADDRESS][DOMAIN_NAME]" at bounding box center [206, 357] width 168 height 14
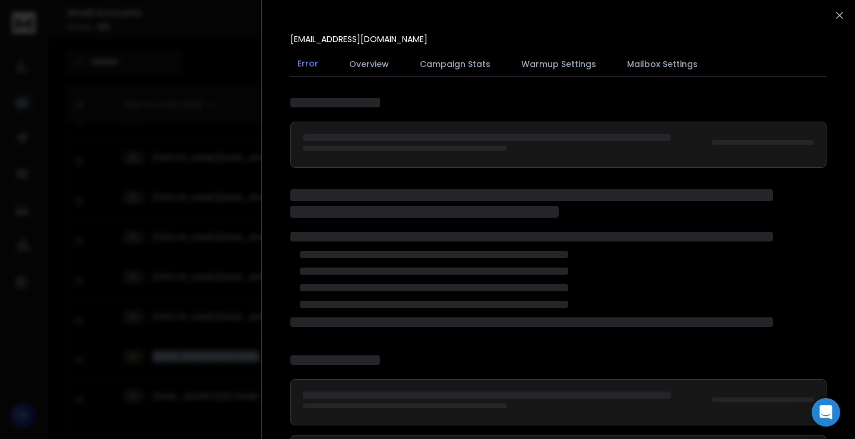
copy p "[EMAIL_ADDRESS][DOMAIN_NAME]"
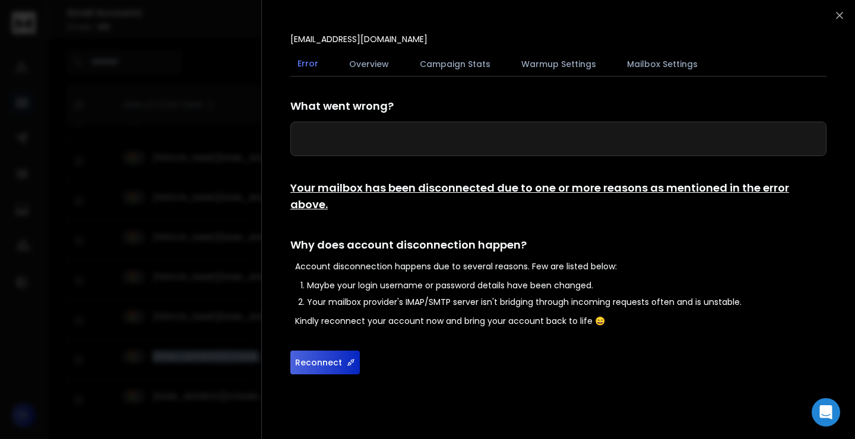
click at [318, 351] on button "Reconnect" at bounding box center [324, 363] width 69 height 24
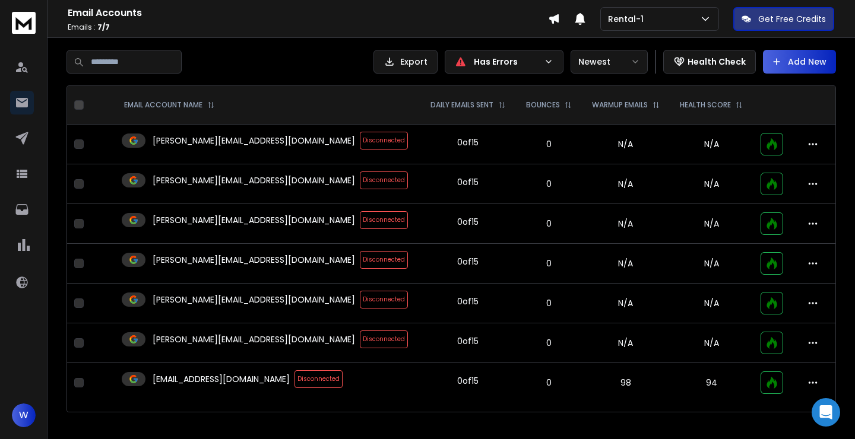
click at [263, 52] on div at bounding box center [217, 62] width 300 height 24
click at [80, 142] on button "button" at bounding box center [79, 145] width 10 height 10
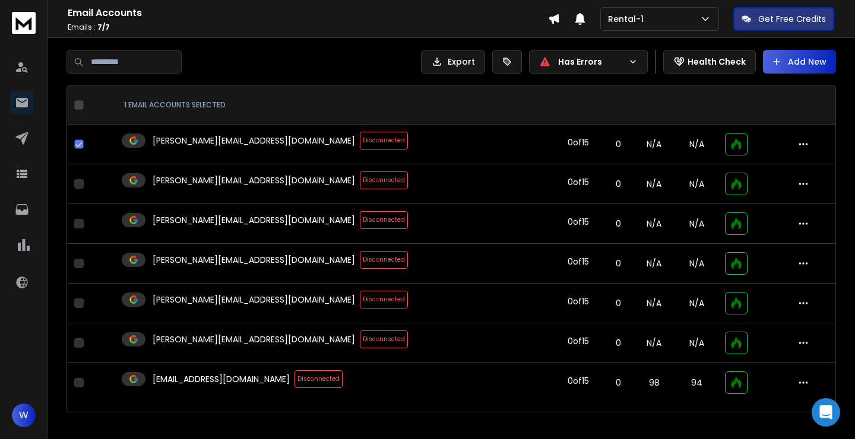
click at [80, 186] on button "button" at bounding box center [79, 184] width 10 height 10
click at [75, 222] on button "button" at bounding box center [79, 224] width 10 height 10
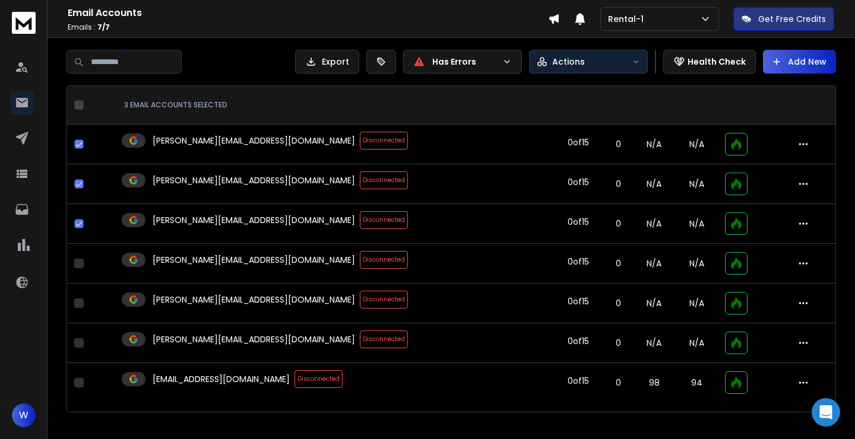
click at [582, 62] on p "Actions" at bounding box center [568, 62] width 33 height 12
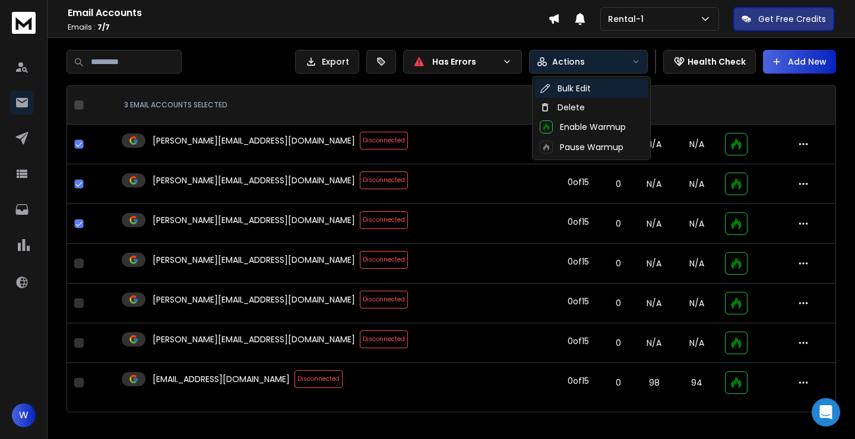
click at [582, 62] on p "Actions" at bounding box center [568, 62] width 33 height 12
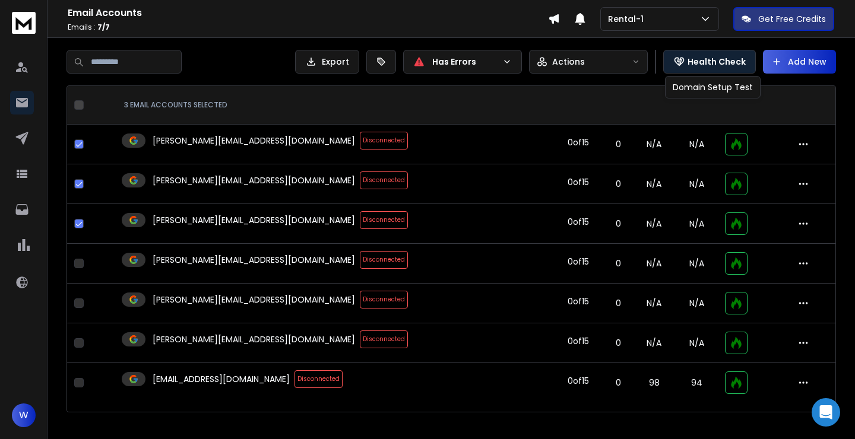
click at [710, 59] on p "Health Check" at bounding box center [717, 62] width 58 height 12
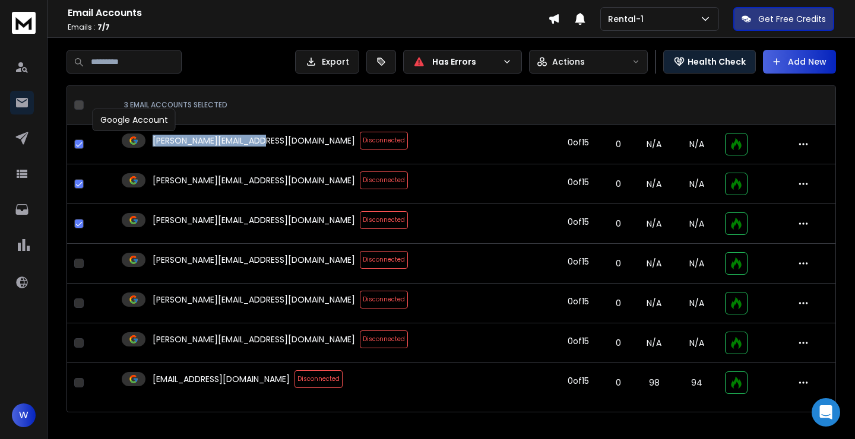
drag, startPoint x: 261, startPoint y: 142, endPoint x: 144, endPoint y: 140, distance: 117.0
click at [144, 140] on div "[PERSON_NAME][EMAIL_ADDRESS][DOMAIN_NAME]" at bounding box center [238, 141] width 233 height 14
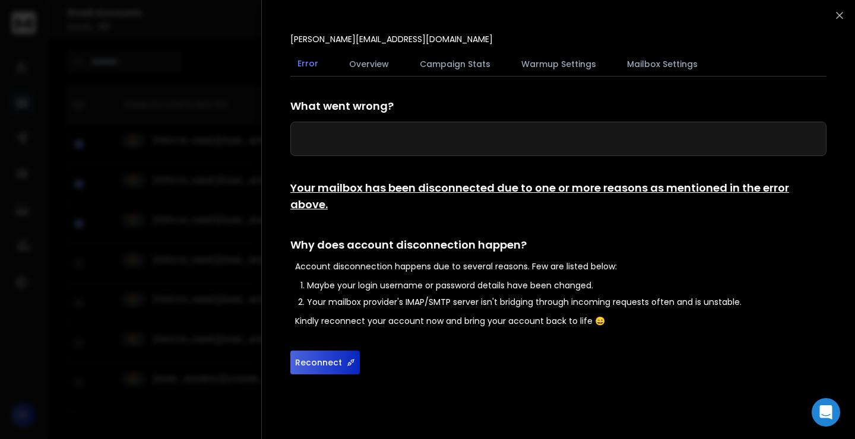
click at [358, 37] on p "[PERSON_NAME][EMAIL_ADDRESS][DOMAIN_NAME]" at bounding box center [391, 39] width 202 height 12
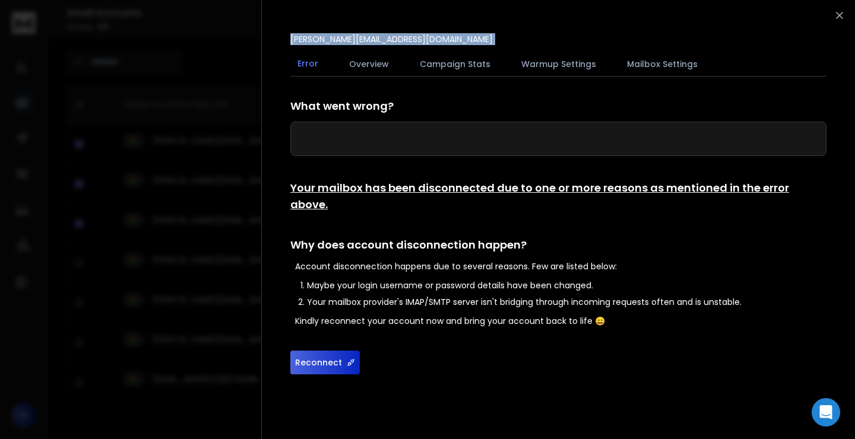
click at [358, 37] on p "[PERSON_NAME][EMAIL_ADDRESS][DOMAIN_NAME]" at bounding box center [391, 39] width 202 height 12
copy p "[PERSON_NAME][EMAIL_ADDRESS][DOMAIN_NAME]"
click at [316, 351] on button "Reconnect" at bounding box center [324, 363] width 69 height 24
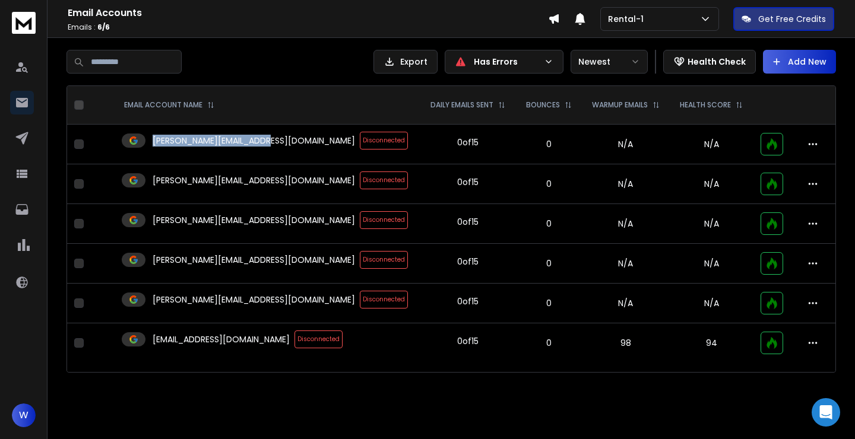
copy p "[PERSON_NAME][EMAIL_ADDRESS][DOMAIN_NAME]"
drag, startPoint x: 149, startPoint y: 137, endPoint x: 262, endPoint y: 140, distance: 112.9
click at [262, 140] on div "[PERSON_NAME][EMAIL_ADDRESS][DOMAIN_NAME]" at bounding box center [238, 141] width 233 height 14
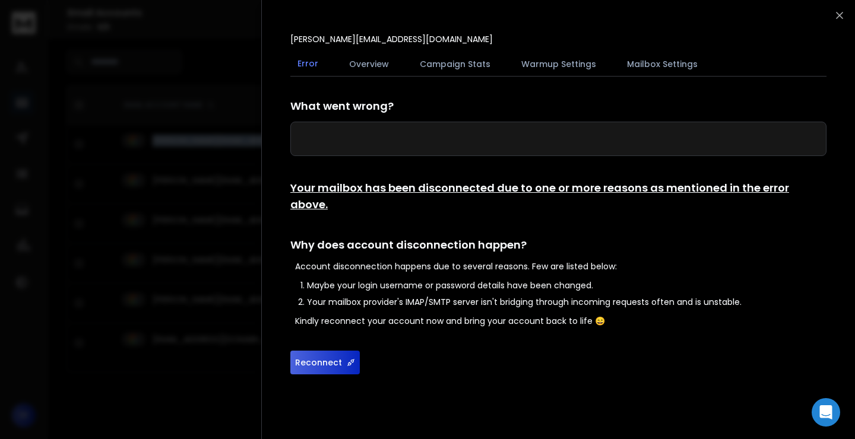
click at [316, 351] on button "Reconnect" at bounding box center [324, 363] width 69 height 24
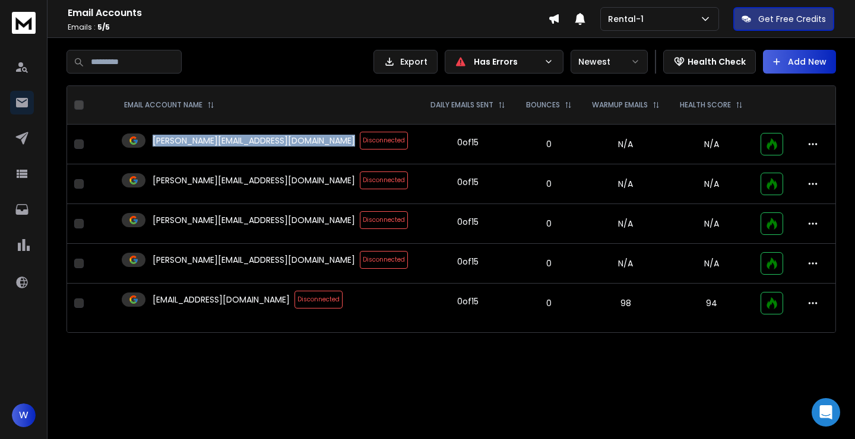
copy p "[PERSON_NAME][EMAIL_ADDRESS][DOMAIN_NAME]"
drag, startPoint x: 153, startPoint y: 140, endPoint x: 283, endPoint y: 144, distance: 129.5
click at [283, 144] on div "[PERSON_NAME][EMAIL_ADDRESS][DOMAIN_NAME] Disconnected" at bounding box center [268, 141] width 292 height 18
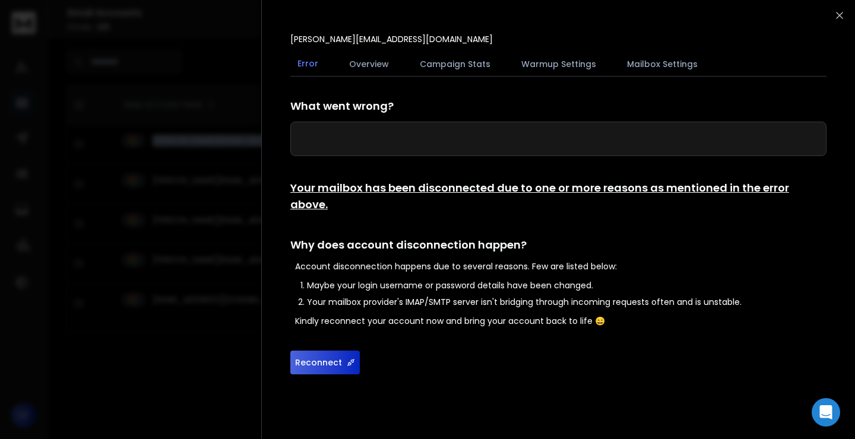
click at [296, 351] on button "Reconnect" at bounding box center [324, 363] width 69 height 24
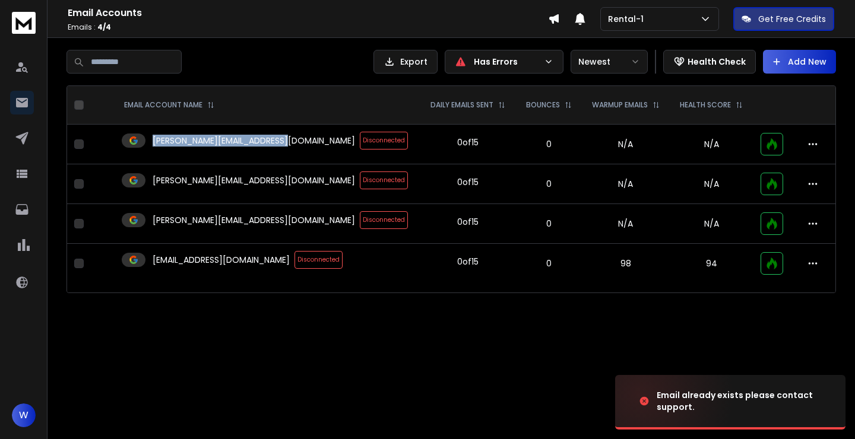
drag, startPoint x: 148, startPoint y: 138, endPoint x: 265, endPoint y: 155, distance: 118.8
click at [265, 155] on td "[PERSON_NAME][EMAIL_ADDRESS][DOMAIN_NAME] Disconnected" at bounding box center [268, 145] width 306 height 40
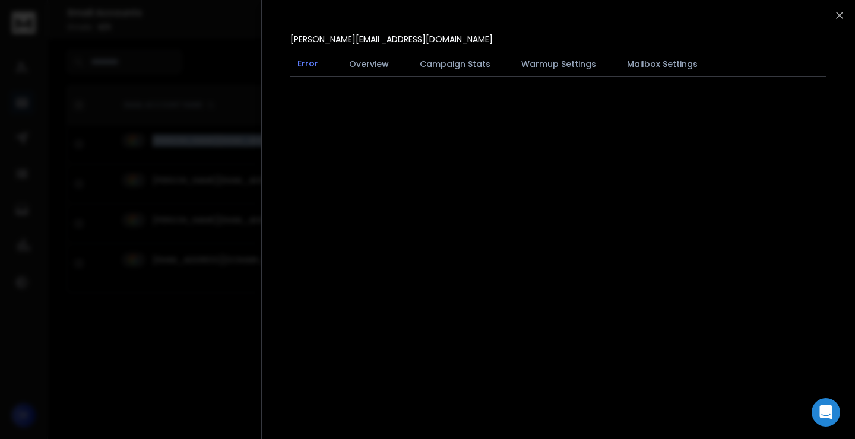
copy p "[PERSON_NAME][EMAIL_ADDRESS][DOMAIN_NAME]"
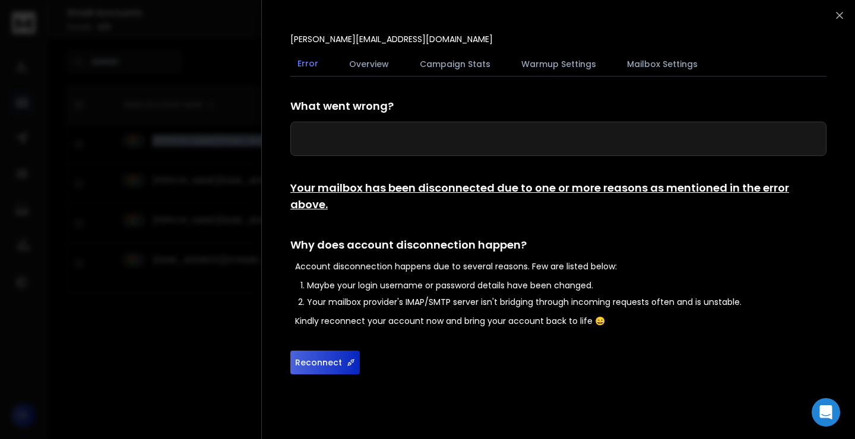
click at [326, 351] on button "Reconnect" at bounding box center [324, 363] width 69 height 24
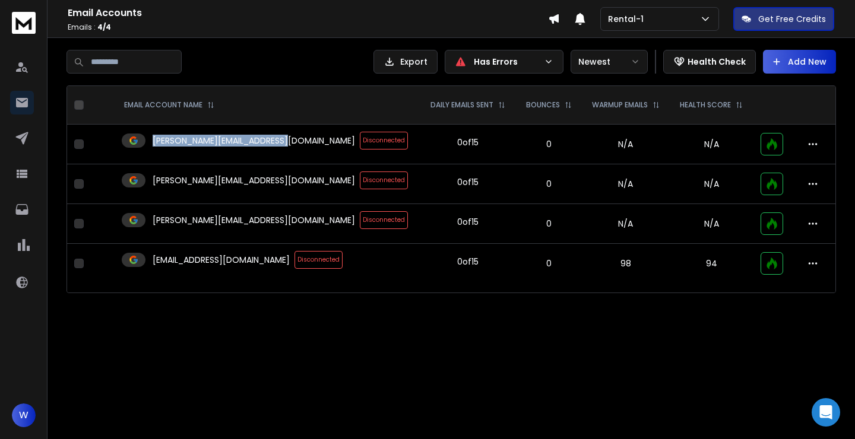
copy p "[PERSON_NAME][EMAIL_ADDRESS][DOMAIN_NAME]"
drag, startPoint x: 151, startPoint y: 141, endPoint x: 284, endPoint y: 143, distance: 133.6
click at [284, 143] on div "[PERSON_NAME][EMAIL_ADDRESS][DOMAIN_NAME]" at bounding box center [238, 141] width 233 height 14
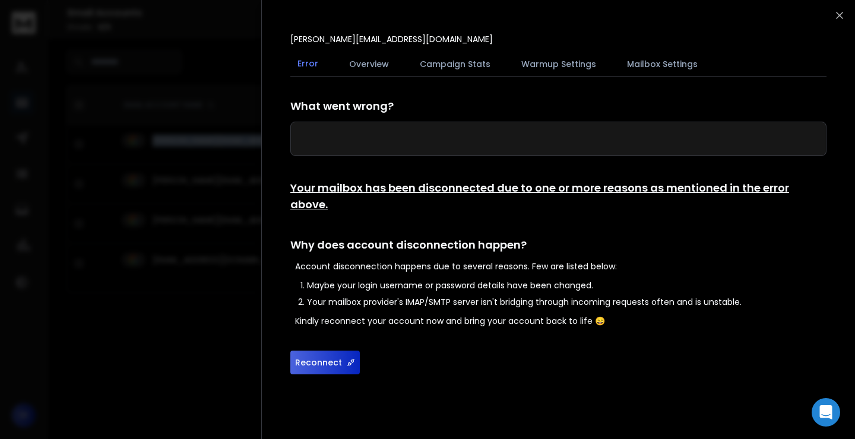
click at [331, 351] on button "Reconnect" at bounding box center [324, 363] width 69 height 24
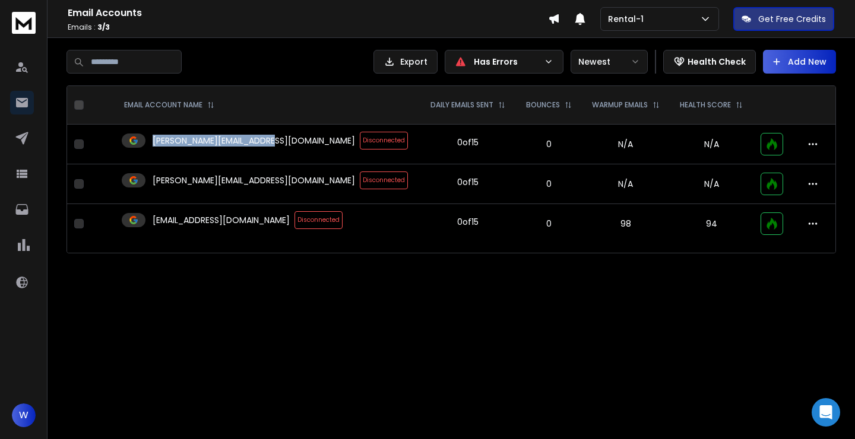
copy p "[PERSON_NAME][EMAIL_ADDRESS][DOMAIN_NAME]"
drag, startPoint x: 152, startPoint y: 139, endPoint x: 267, endPoint y: 143, distance: 114.7
click at [267, 143] on div "[PERSON_NAME][EMAIL_ADDRESS][DOMAIN_NAME] Disconnected" at bounding box center [268, 141] width 292 height 18
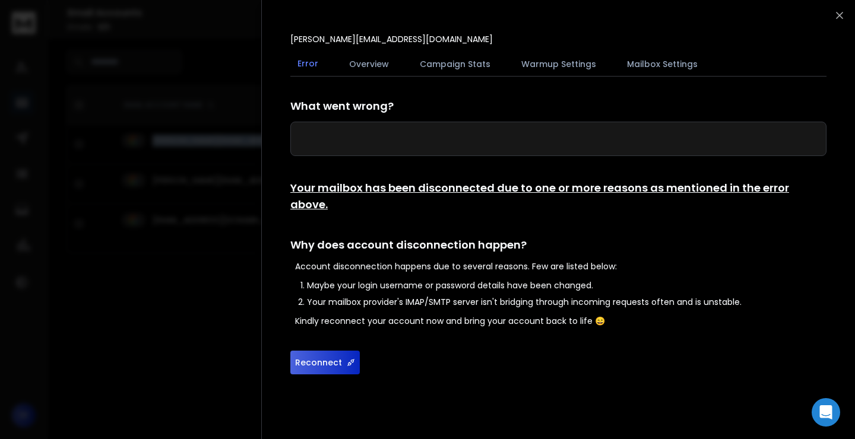
click at [307, 351] on button "Reconnect" at bounding box center [324, 363] width 69 height 24
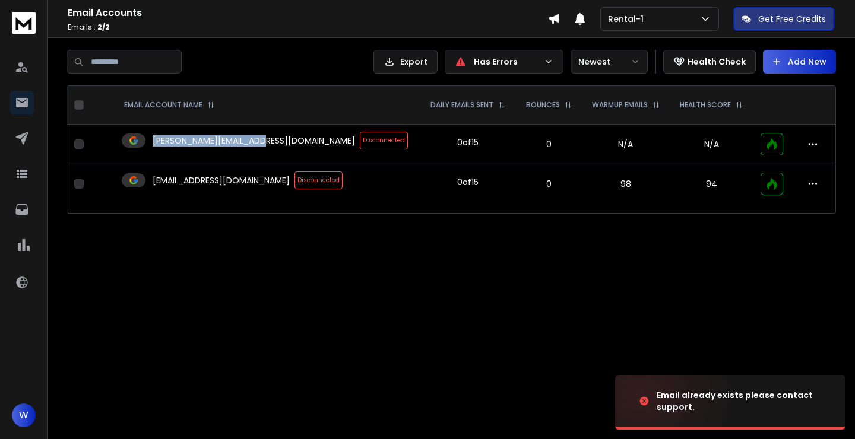
copy p "[PERSON_NAME][EMAIL_ADDRESS][DOMAIN_NAME]"
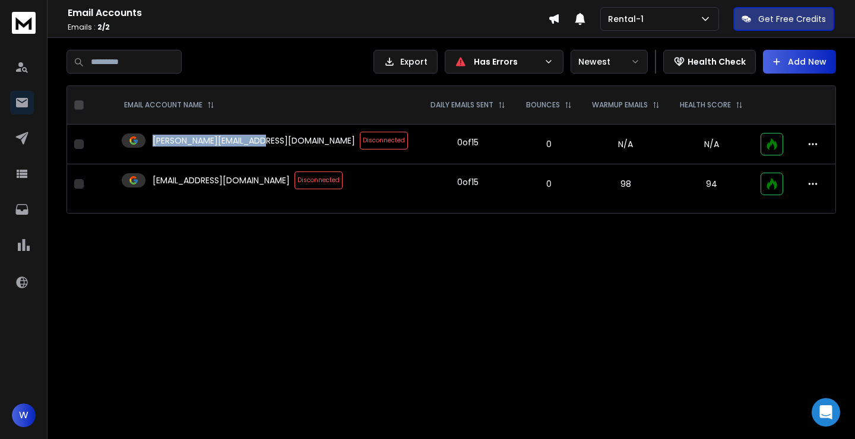
drag, startPoint x: 153, startPoint y: 141, endPoint x: 258, endPoint y: 141, distance: 105.7
click at [258, 141] on p "[PERSON_NAME][EMAIL_ADDRESS][DOMAIN_NAME]" at bounding box center [254, 141] width 202 height 12
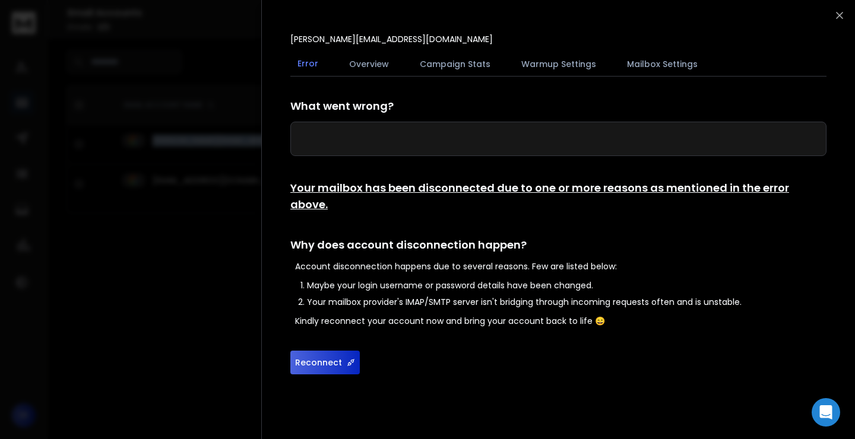
click at [318, 351] on button "Reconnect" at bounding box center [324, 363] width 69 height 24
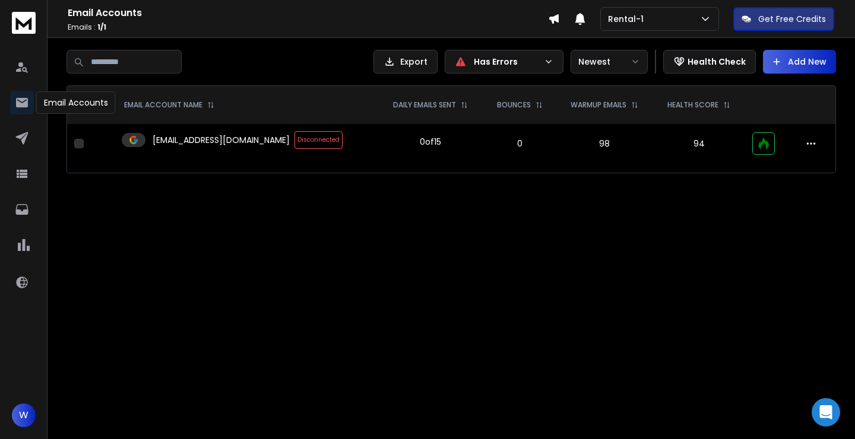
click at [8, 109] on div "W" at bounding box center [24, 219] width 48 height 439
click at [24, 100] on icon at bounding box center [22, 103] width 14 height 14
click at [482, 67] on p "Has Errors" at bounding box center [506, 62] width 65 height 12
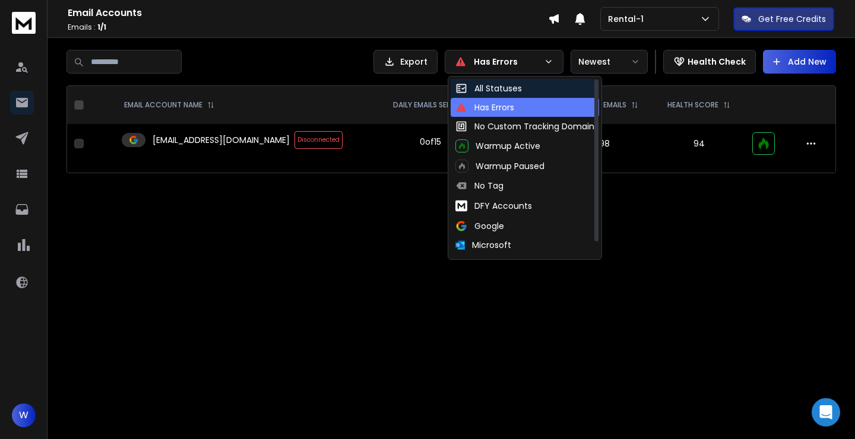
click at [482, 91] on div "All Statuses" at bounding box center [488, 89] width 67 height 12
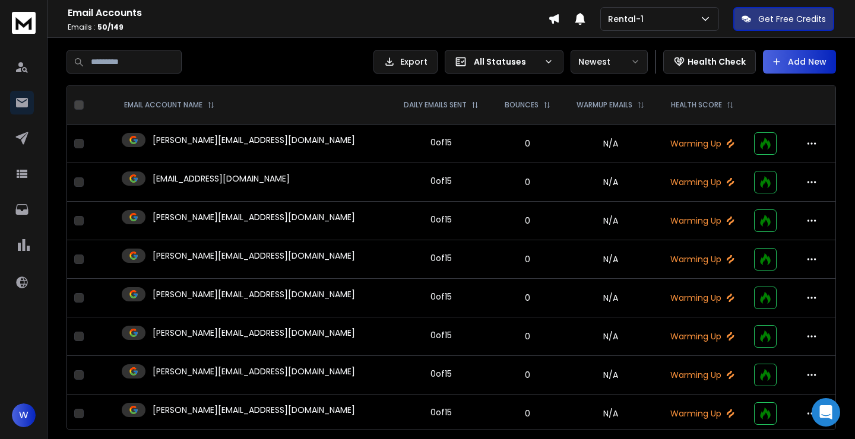
click at [502, 60] on p "All Statuses" at bounding box center [506, 62] width 65 height 12
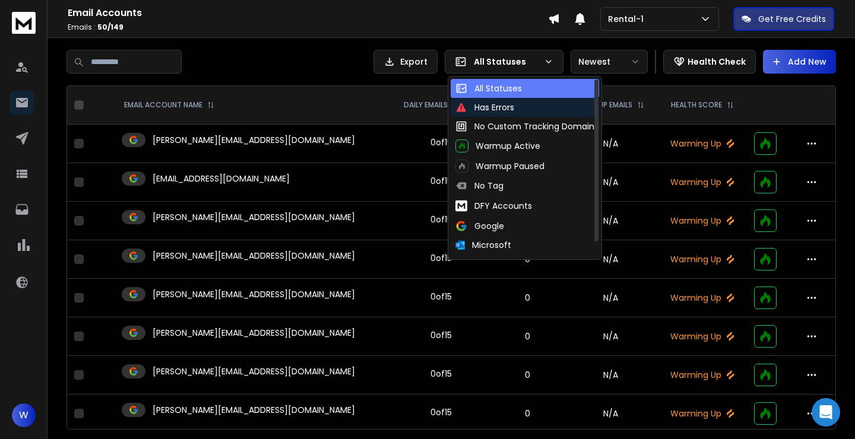
click at [498, 106] on div "Has Errors" at bounding box center [484, 108] width 59 height 12
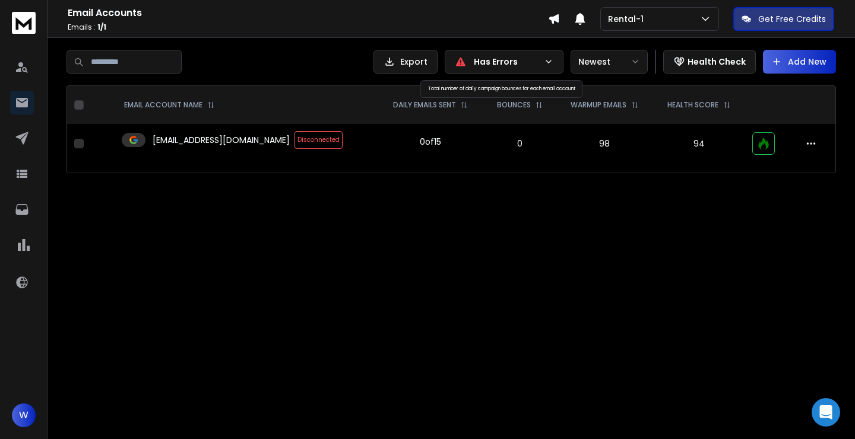
click at [508, 66] on p "Has Errors" at bounding box center [506, 62] width 65 height 12
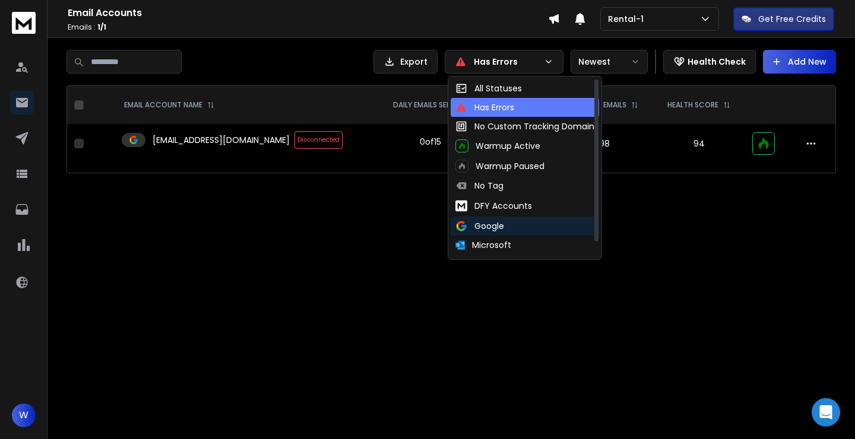
click at [491, 220] on div "Google" at bounding box center [479, 226] width 49 height 12
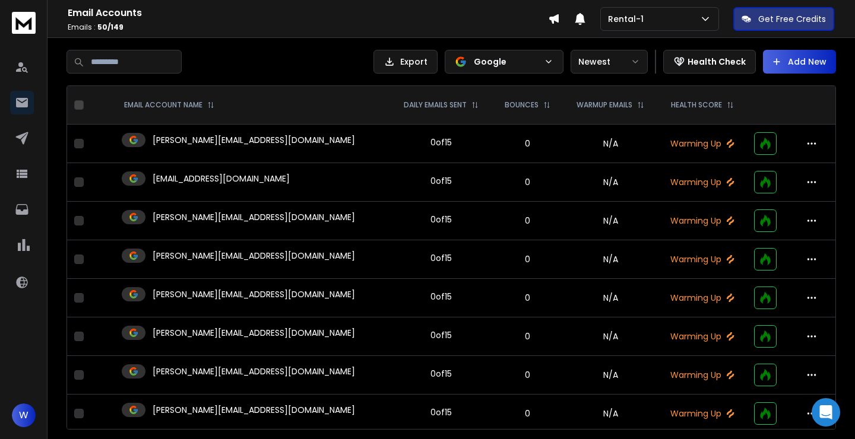
click at [511, 56] on p "Google" at bounding box center [506, 62] width 65 height 12
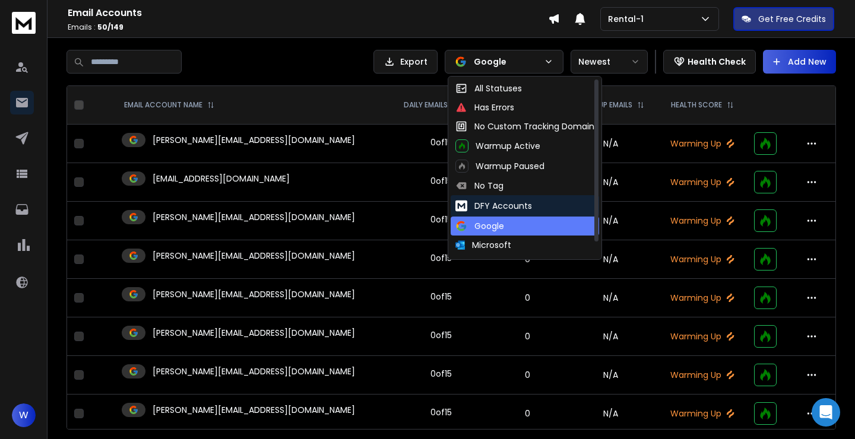
click at [498, 202] on div "DFY Accounts" at bounding box center [493, 206] width 77 height 14
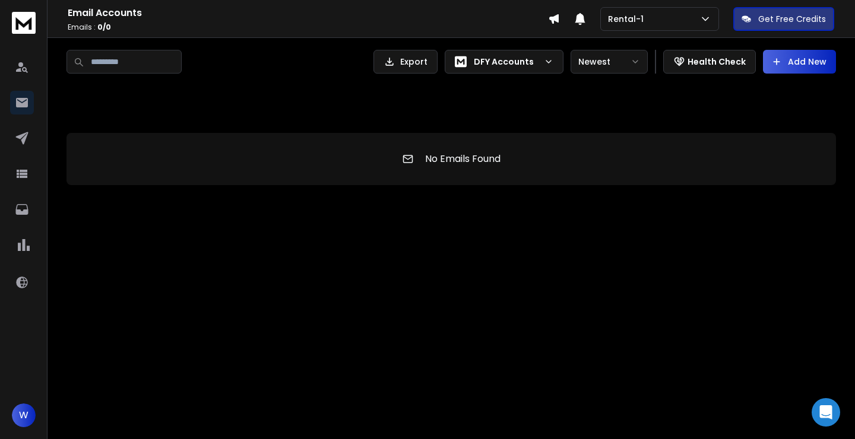
click at [509, 62] on p "DFY Accounts" at bounding box center [506, 62] width 65 height 12
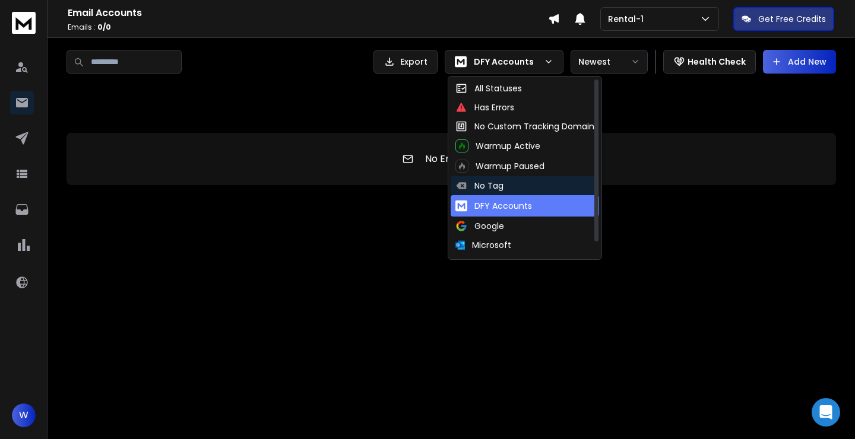
click at [502, 180] on div "No Tag" at bounding box center [479, 186] width 48 height 12
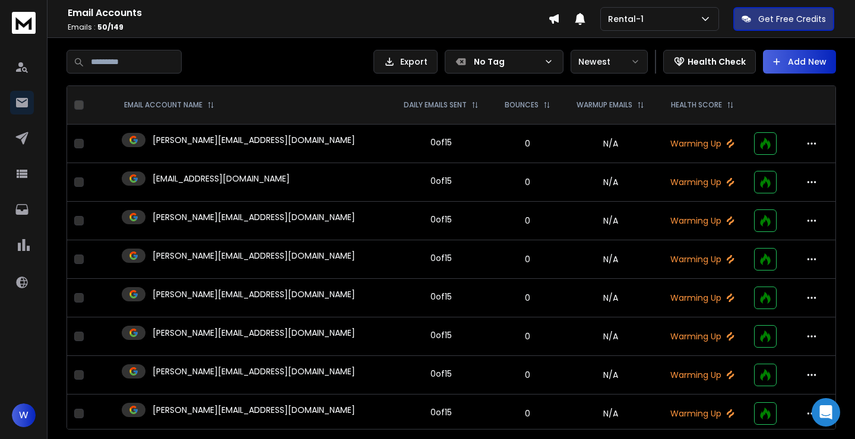
click at [509, 74] on div "Export No Tag Newest Health Check Add New EMAIL ACCOUNT NAME DAILY EMAILS SENT …" at bounding box center [452, 240] width 770 height 380
click at [514, 61] on p "No Tag" at bounding box center [506, 62] width 65 height 12
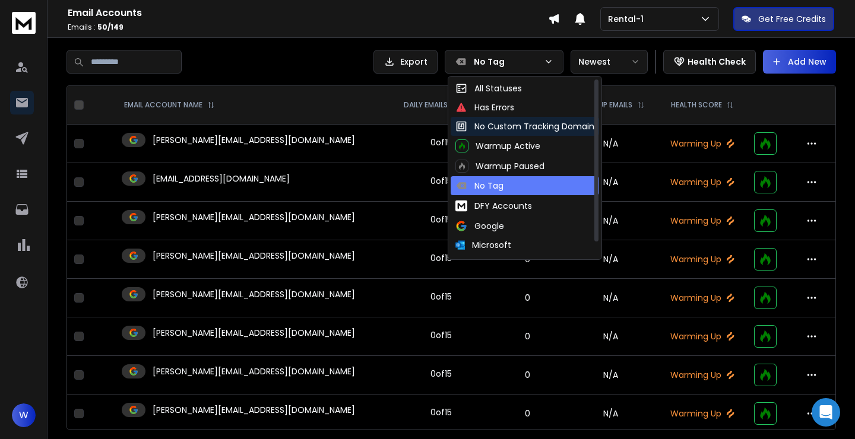
click at [525, 130] on div "No Custom Tracking Domain" at bounding box center [524, 127] width 139 height 12
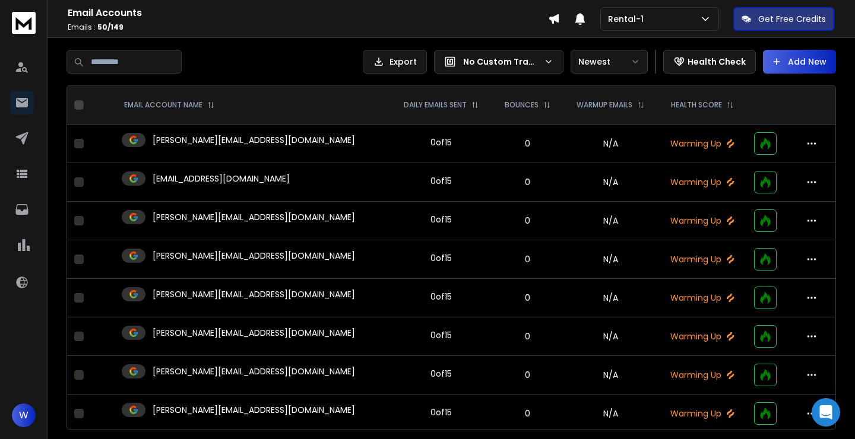
click at [292, 142] on div "[PERSON_NAME][EMAIL_ADDRESS][DOMAIN_NAME]" at bounding box center [252, 140] width 261 height 14
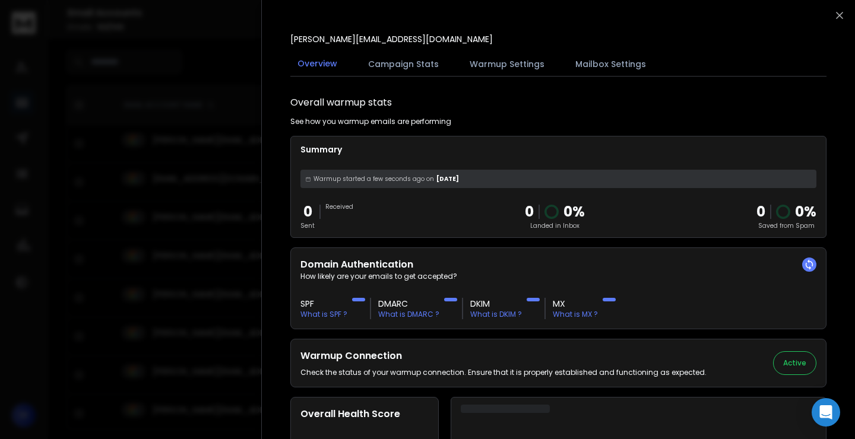
click at [236, 119] on div at bounding box center [427, 219] width 855 height 439
